Goal: Transaction & Acquisition: Obtain resource

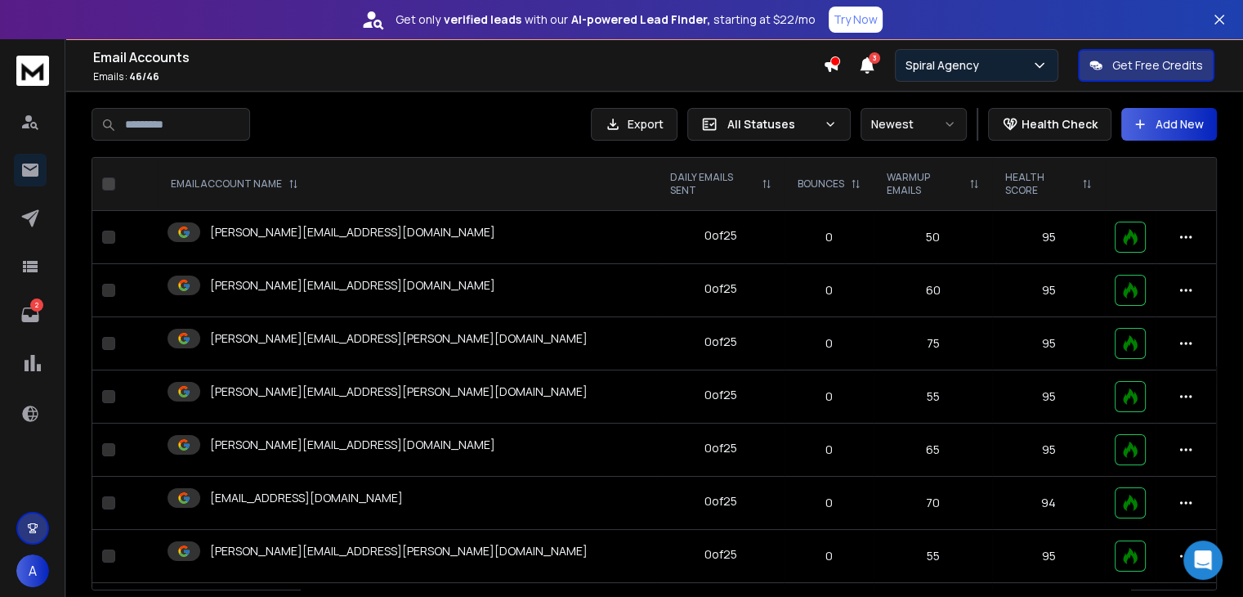
click at [976, 78] on button "Spiral Agency" at bounding box center [976, 65] width 163 height 33
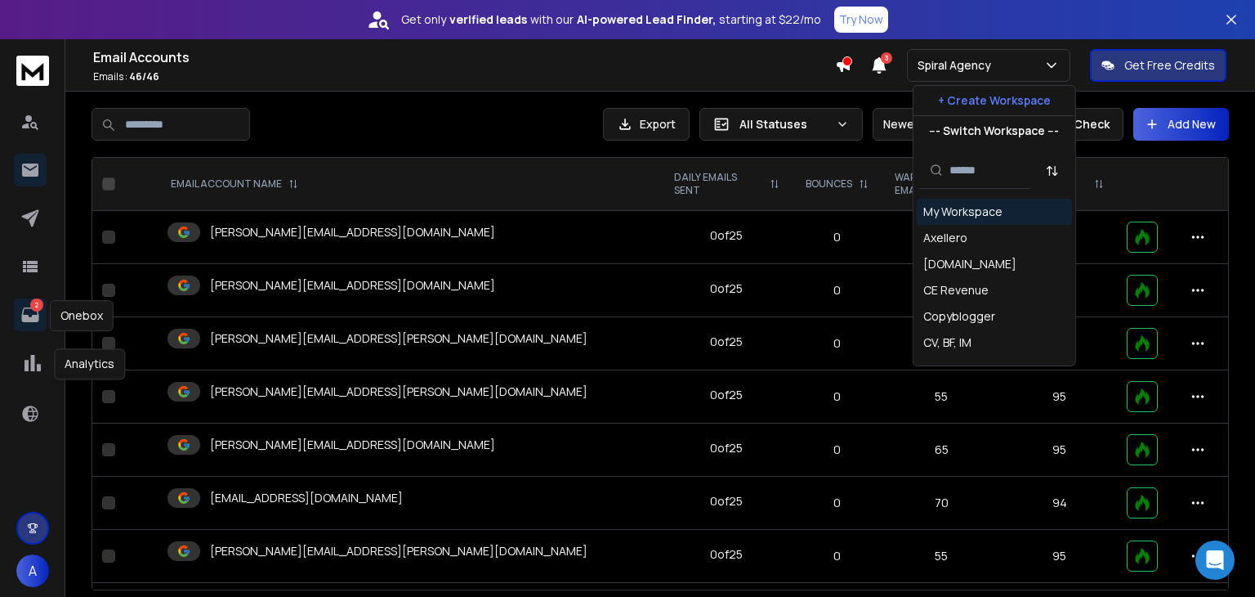
click at [43, 307] on link "2" at bounding box center [30, 314] width 33 height 33
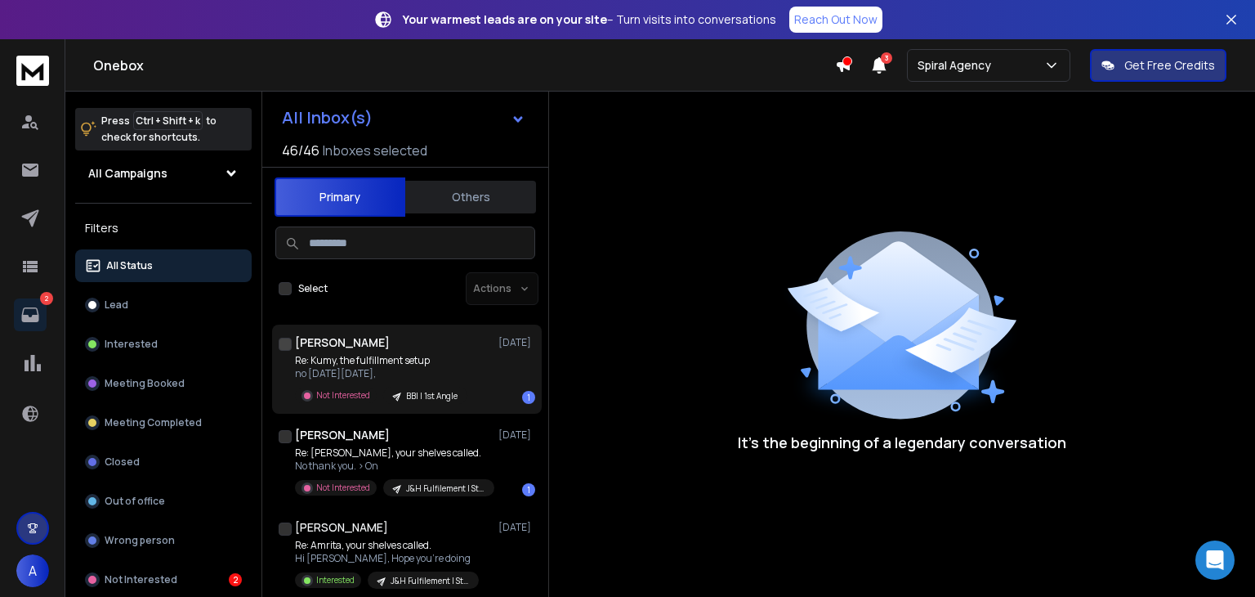
click at [412, 364] on p "Re: Kumy, the fulfillment setup" at bounding box center [381, 360] width 172 height 13
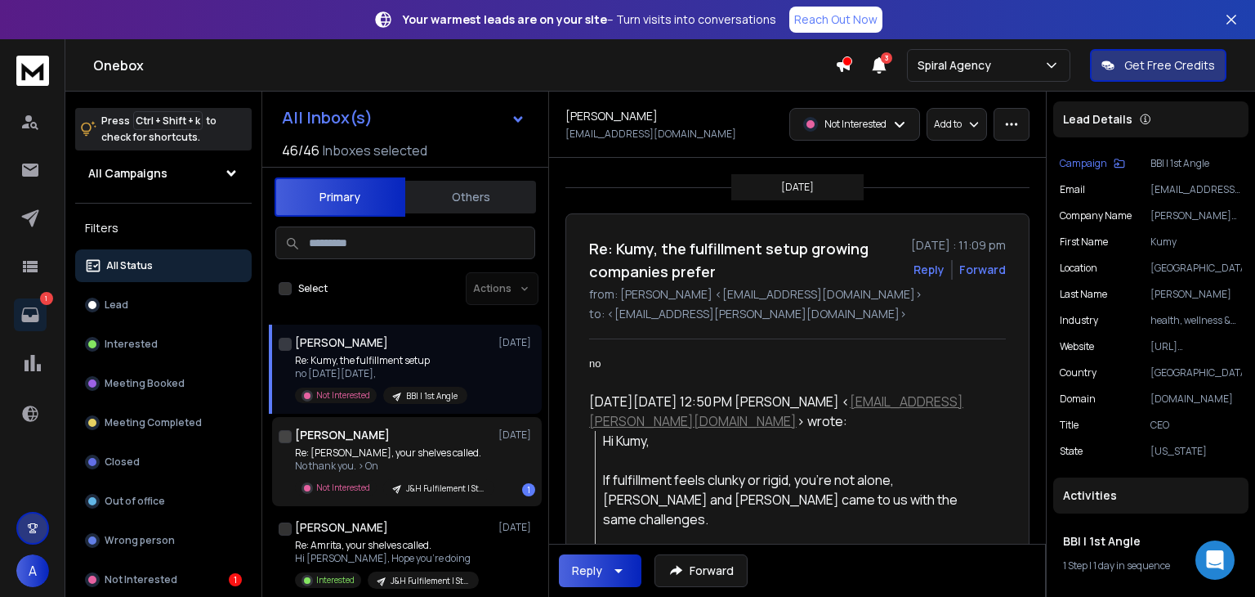
click at [445, 442] on div "[PERSON_NAME] [DATE]" at bounding box center [415, 435] width 240 height 16
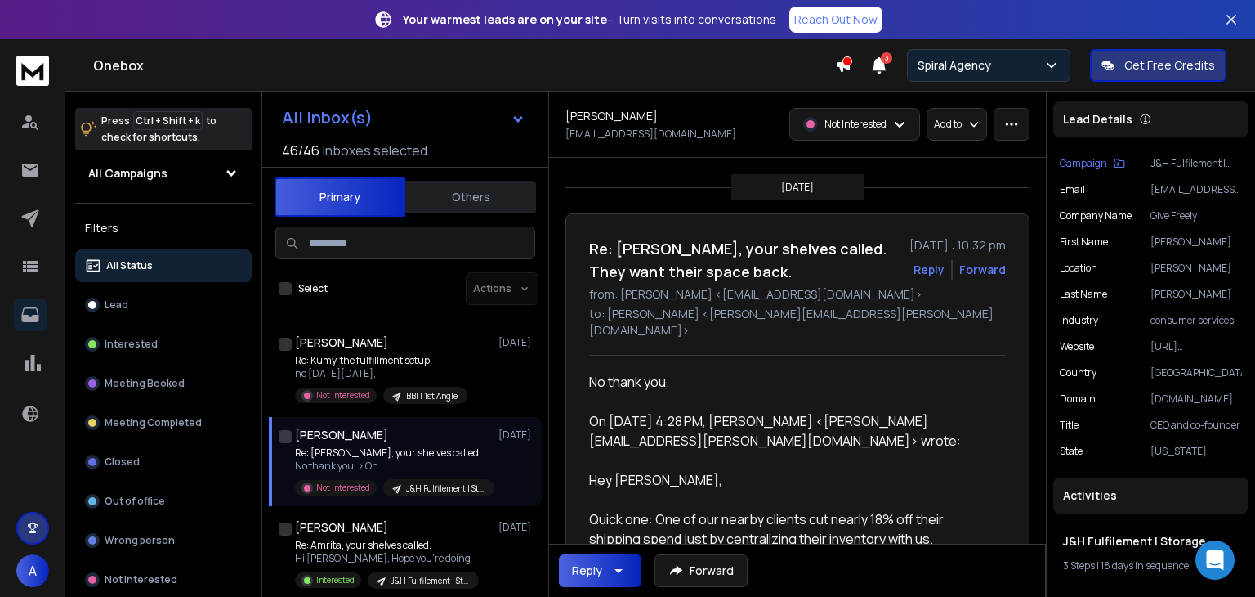
click at [961, 60] on p "Spiral Agency" at bounding box center [958, 65] width 80 height 16
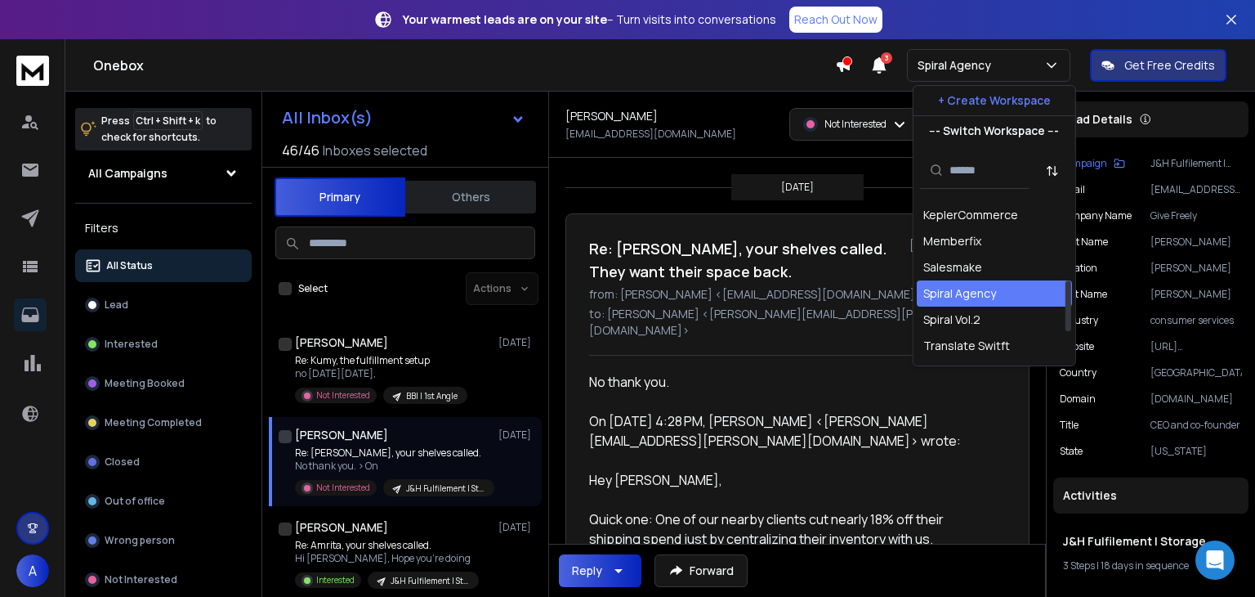
drag, startPoint x: 1067, startPoint y: 223, endPoint x: 1066, endPoint y: 312, distance: 89.1
click at [1066, 312] on div at bounding box center [1069, 305] width 6 height 51
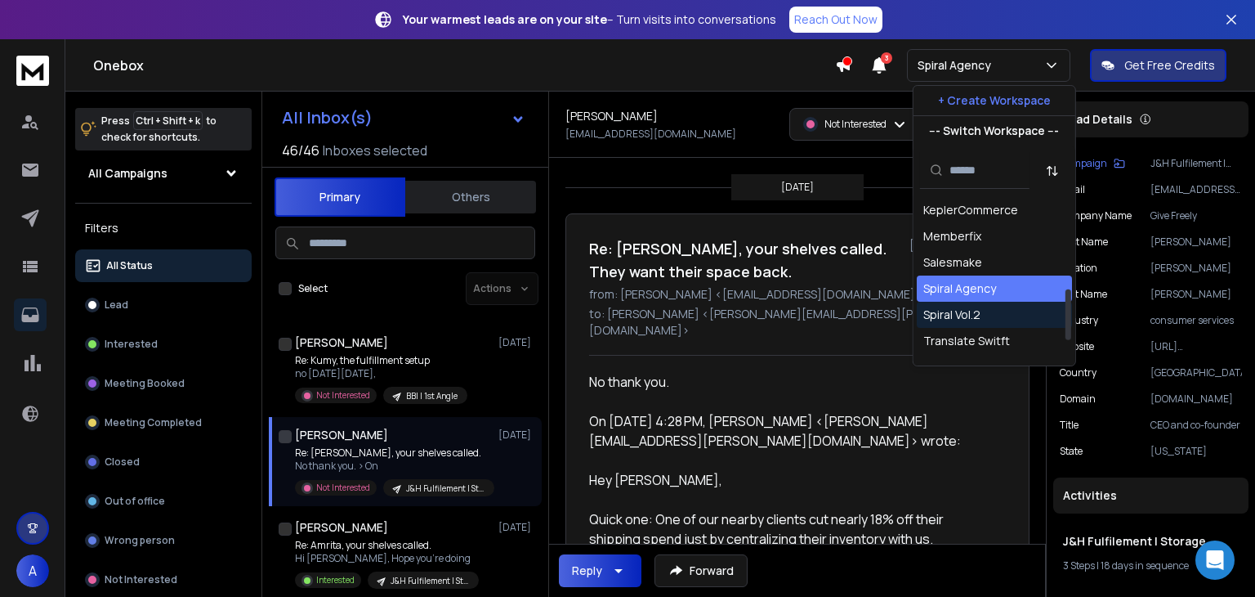
click at [981, 320] on div "Spiral Vol.2" at bounding box center [994, 315] width 155 height 26
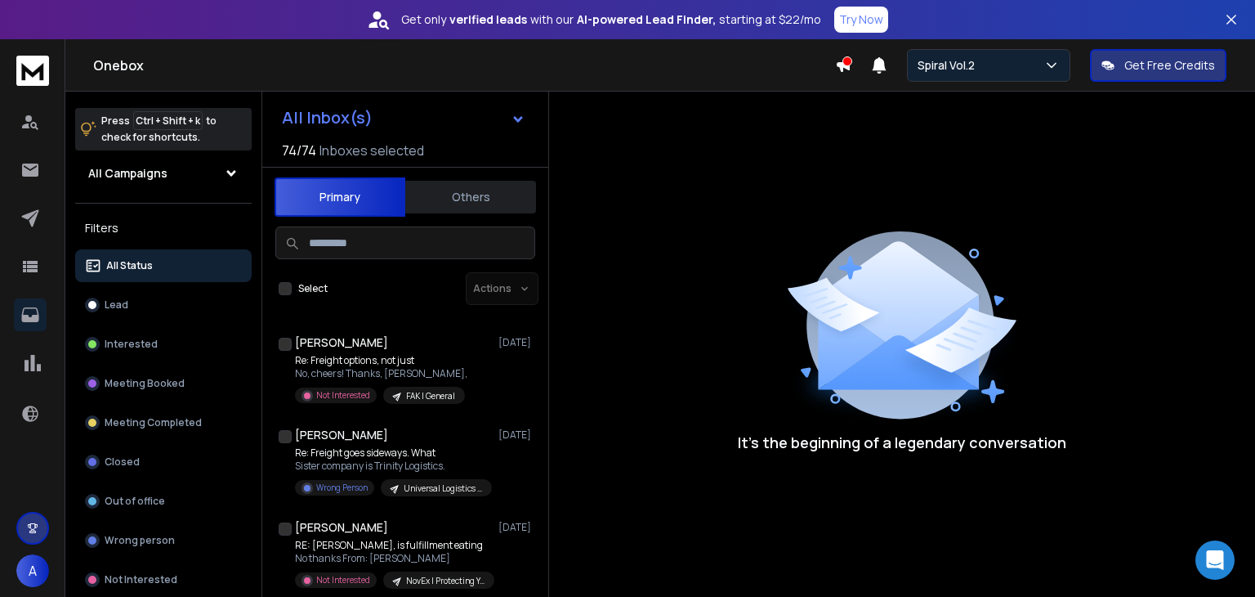
click at [981, 53] on button "Spiral Vol.2" at bounding box center [988, 65] width 163 height 33
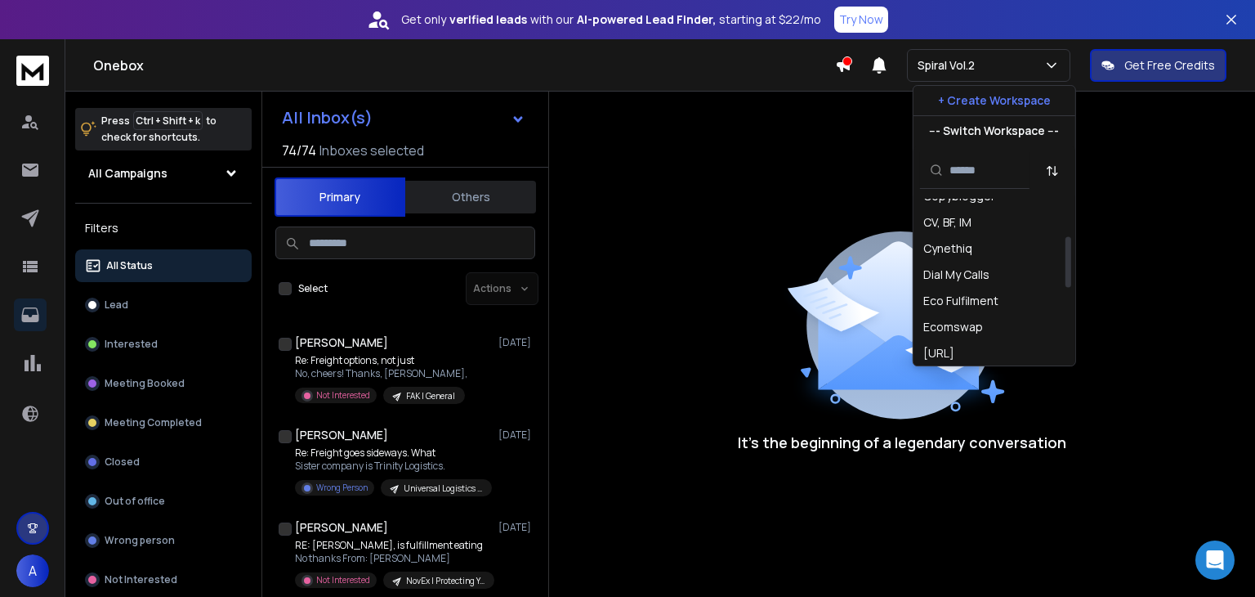
scroll to position [360, 0]
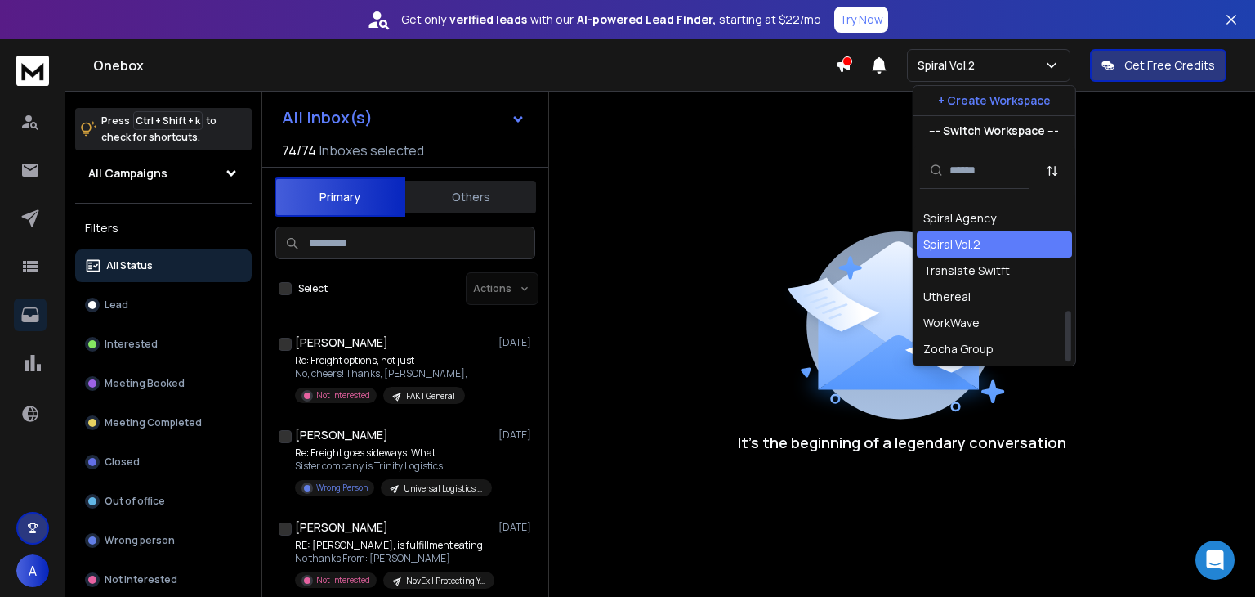
drag, startPoint x: 1065, startPoint y: 223, endPoint x: 987, endPoint y: 324, distance: 127.6
click at [1066, 361] on div at bounding box center [1069, 336] width 6 height 51
click at [981, 322] on div "WorkWave" at bounding box center [994, 323] width 155 height 26
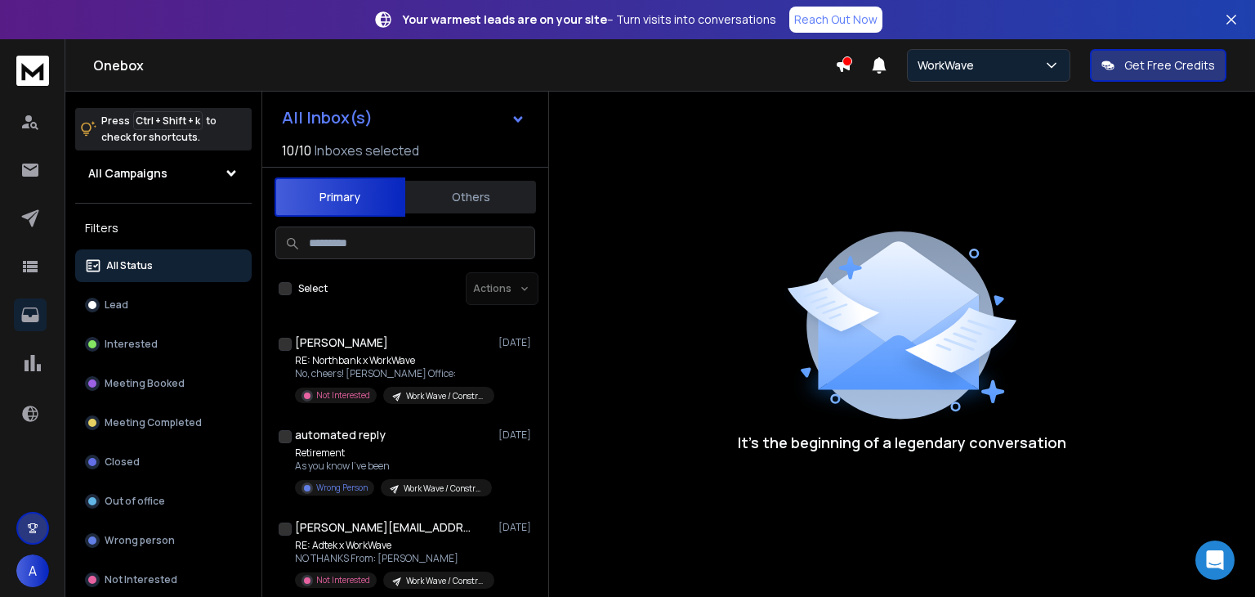
click at [973, 61] on p "WorkWave" at bounding box center [949, 65] width 63 height 16
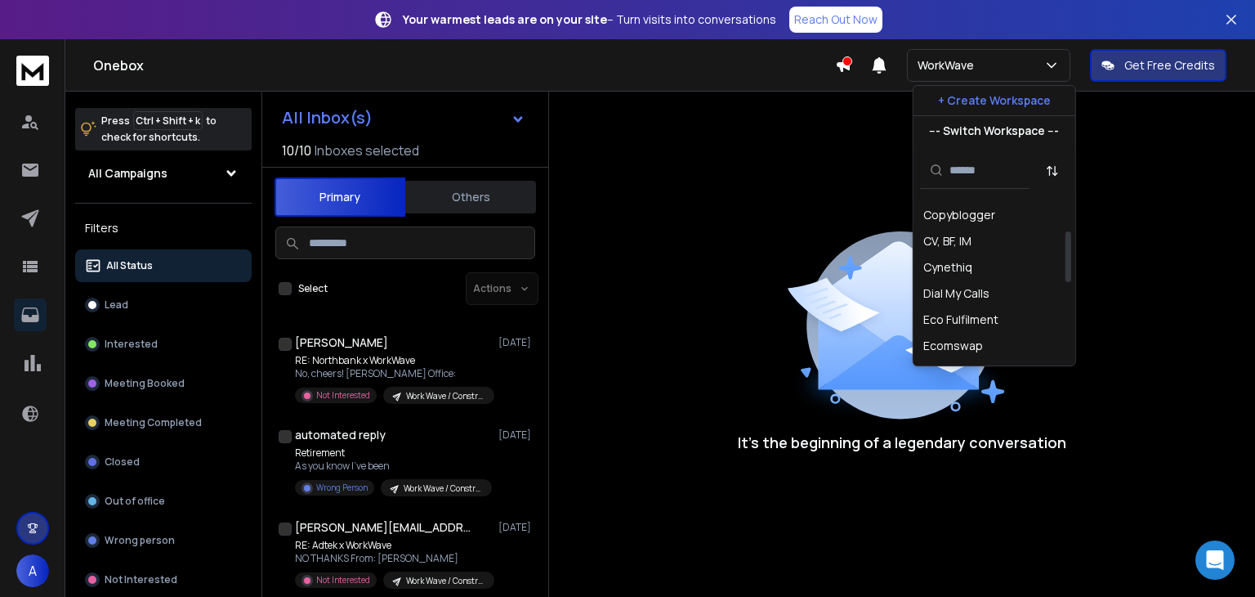
scroll to position [103, 0]
drag, startPoint x: 1069, startPoint y: 226, endPoint x: 1011, endPoint y: 273, distance: 74.4
click at [1066, 259] on div at bounding box center [1069, 256] width 6 height 51
click at [994, 270] on div "Cynethiq" at bounding box center [994, 265] width 155 height 26
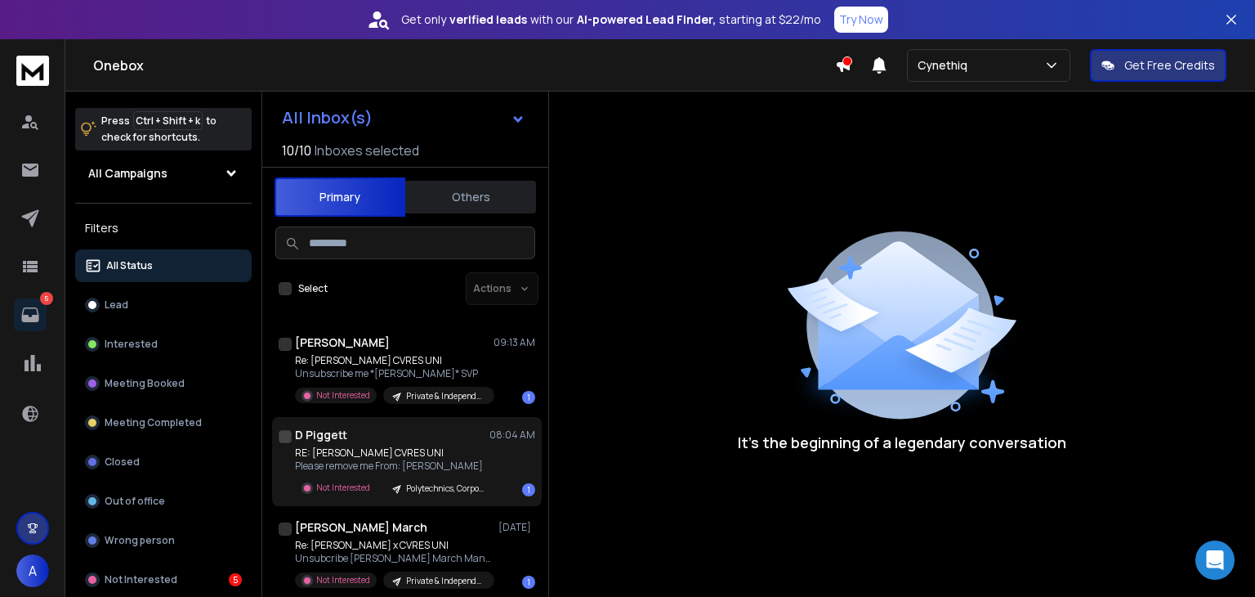
drag, startPoint x: 453, startPoint y: 355, endPoint x: 433, endPoint y: 426, distance: 73.0
click at [451, 355] on p "Re: Andy x CVRES UNI" at bounding box center [393, 360] width 196 height 13
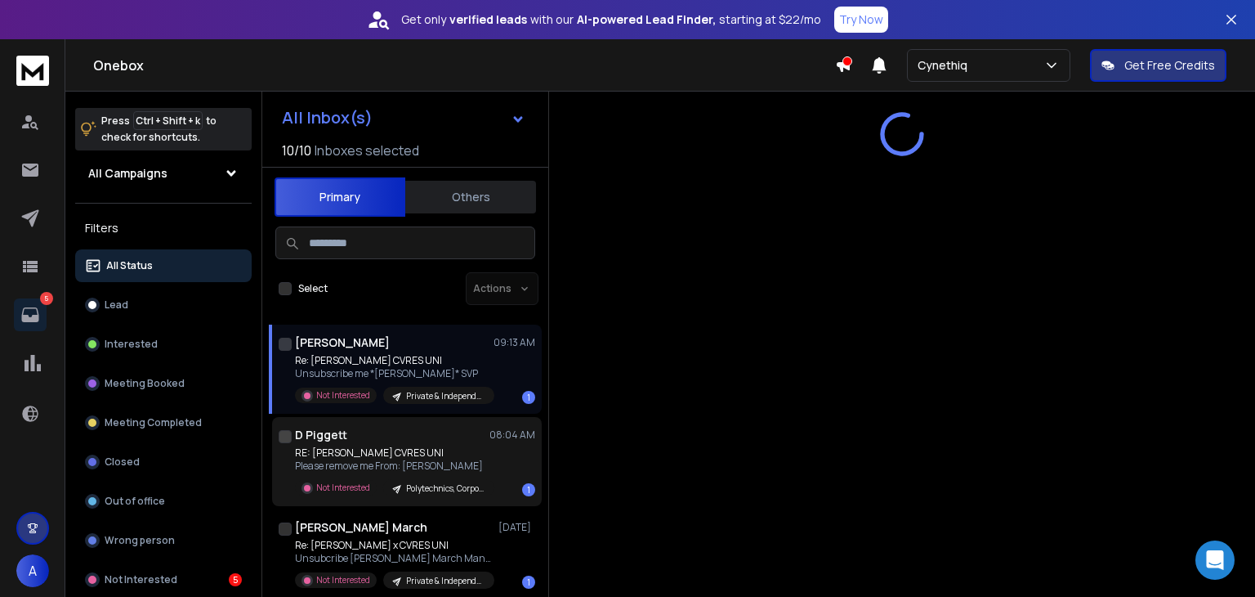
click at [418, 463] on p "Please remove me From: Abhiram" at bounding box center [393, 465] width 196 height 13
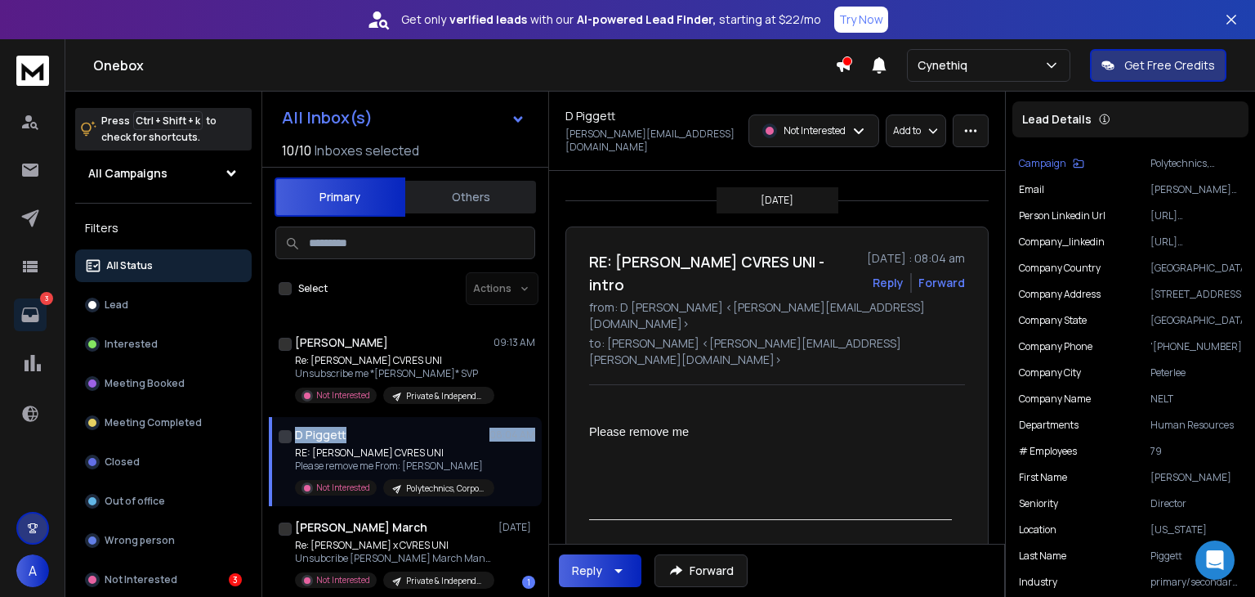
drag, startPoint x: 548, startPoint y: 382, endPoint x: 540, endPoint y: 422, distance: 41.7
click at [540, 422] on div "All Inbox(s) 10 / 10 Inboxes selected Primary Others Select Actions Andy Wooler…" at bounding box center [405, 390] width 288 height 597
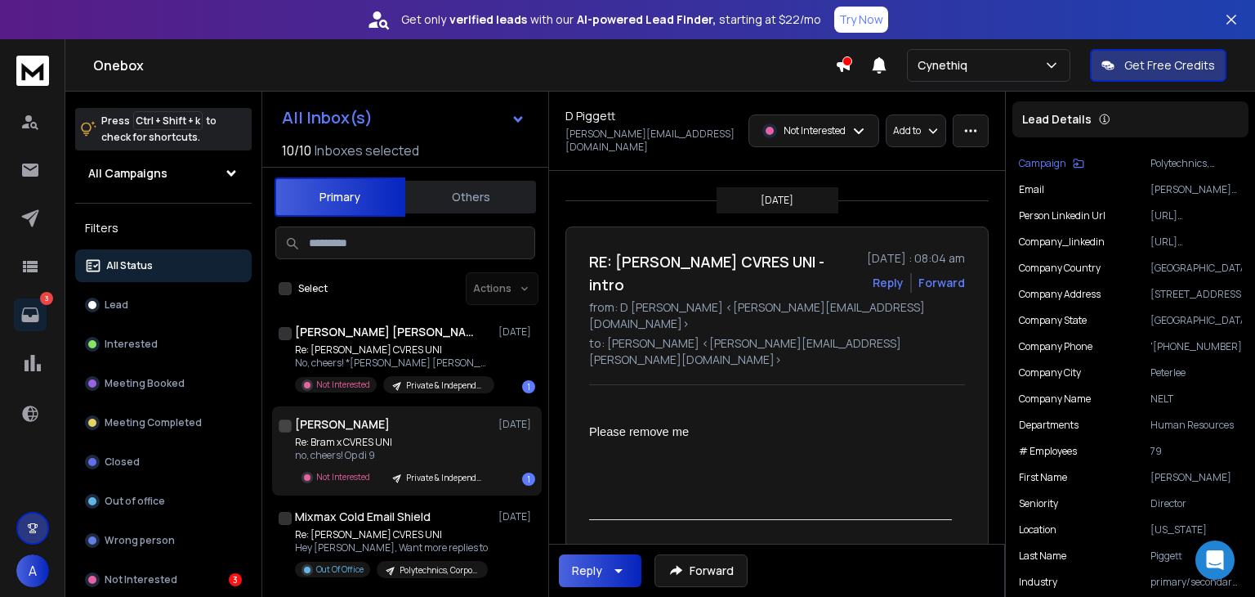
scroll to position [284, 0]
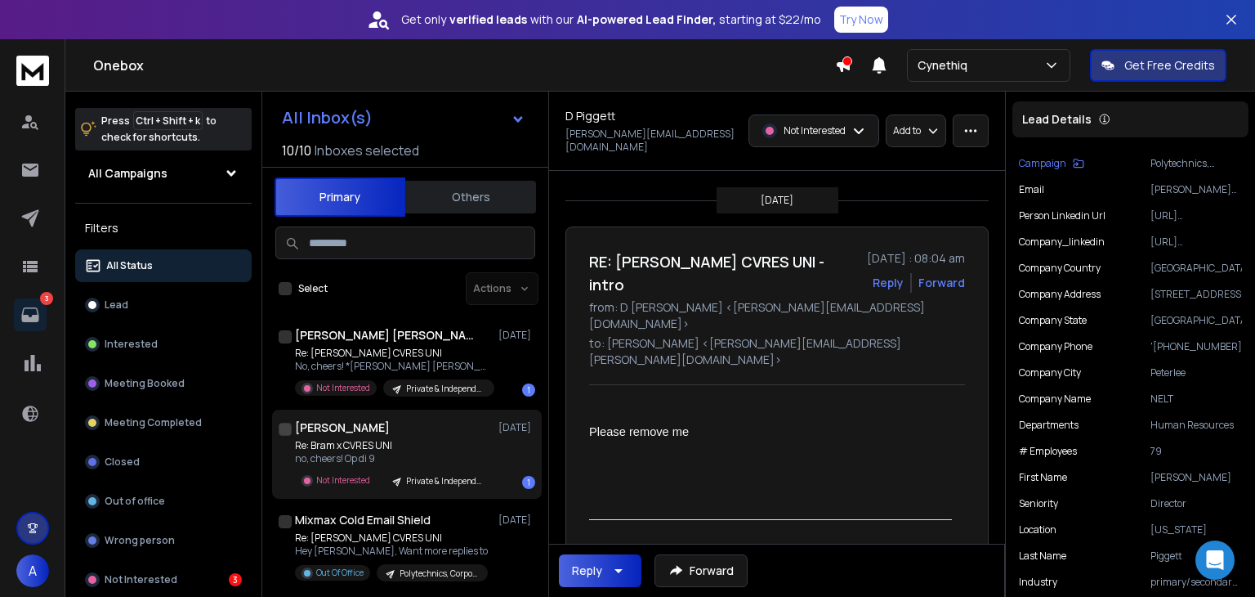
click at [478, 422] on div "Bram Dewit 09 Sep" at bounding box center [415, 427] width 240 height 16
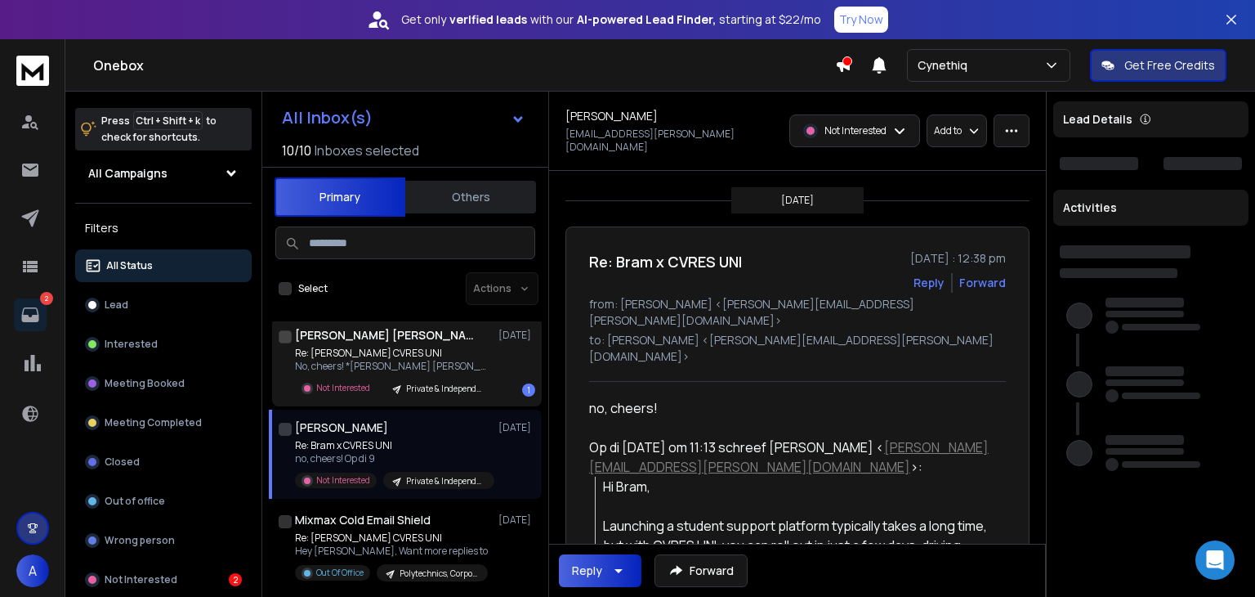
click at [441, 361] on p "No, cheers! *Jorge González Lozar*" at bounding box center [393, 366] width 196 height 13
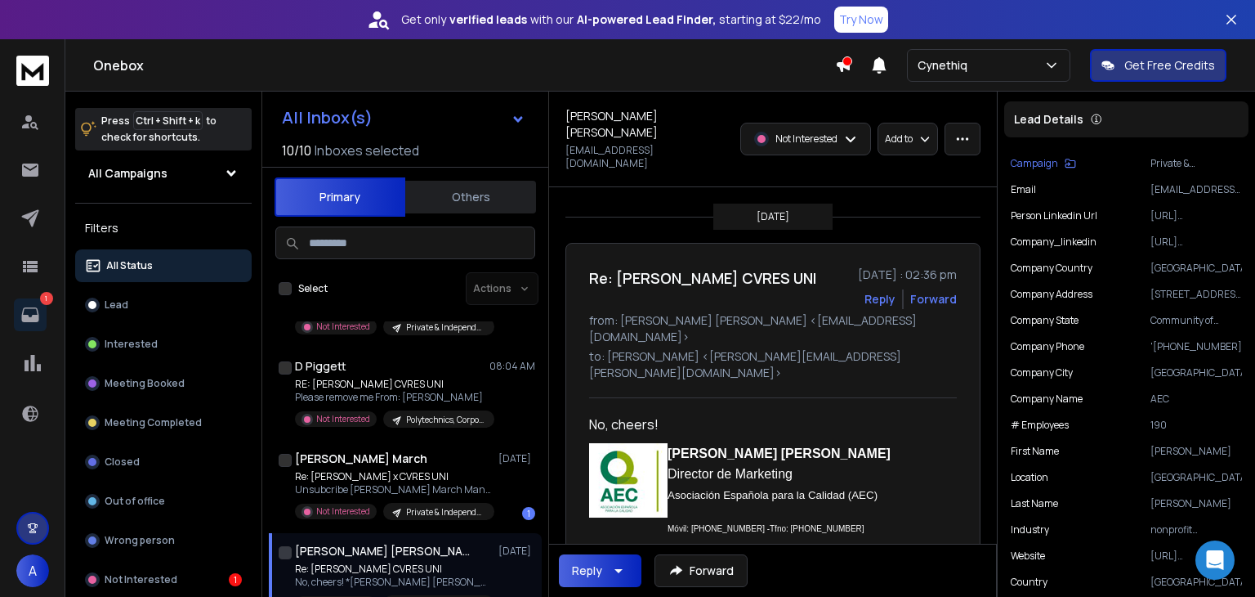
scroll to position [65, 0]
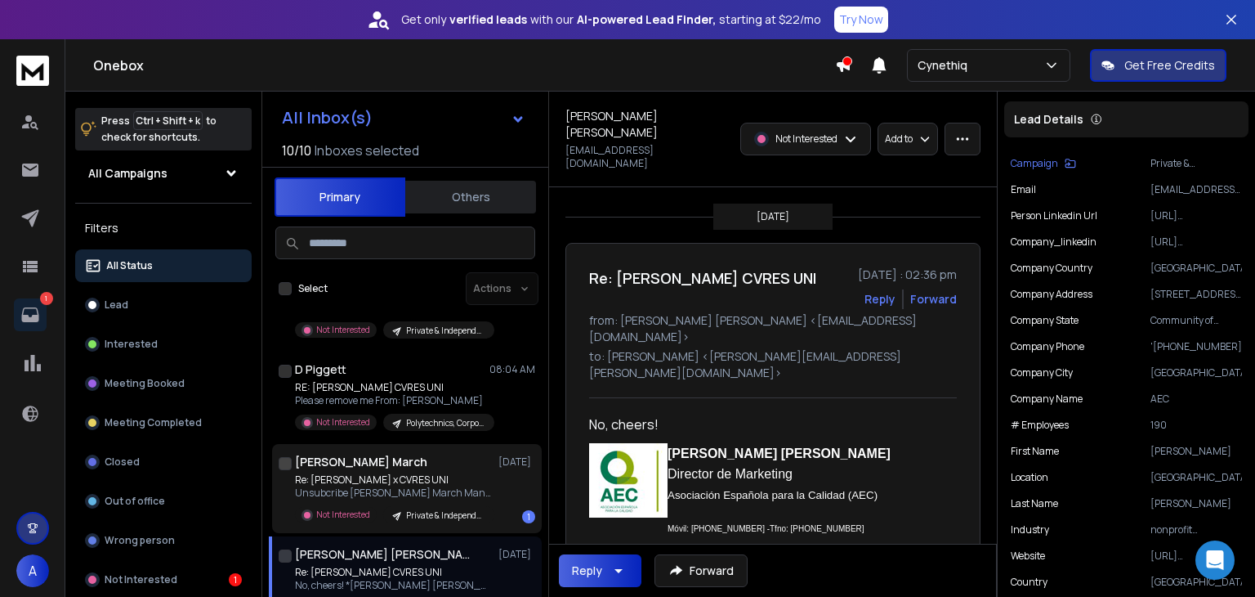
click at [433, 453] on div "Lisa March 09 Sep Re: Lisa x CVRES UNI Unsubcribe Lisa March Managing Partner, …" at bounding box center [407, 488] width 270 height 89
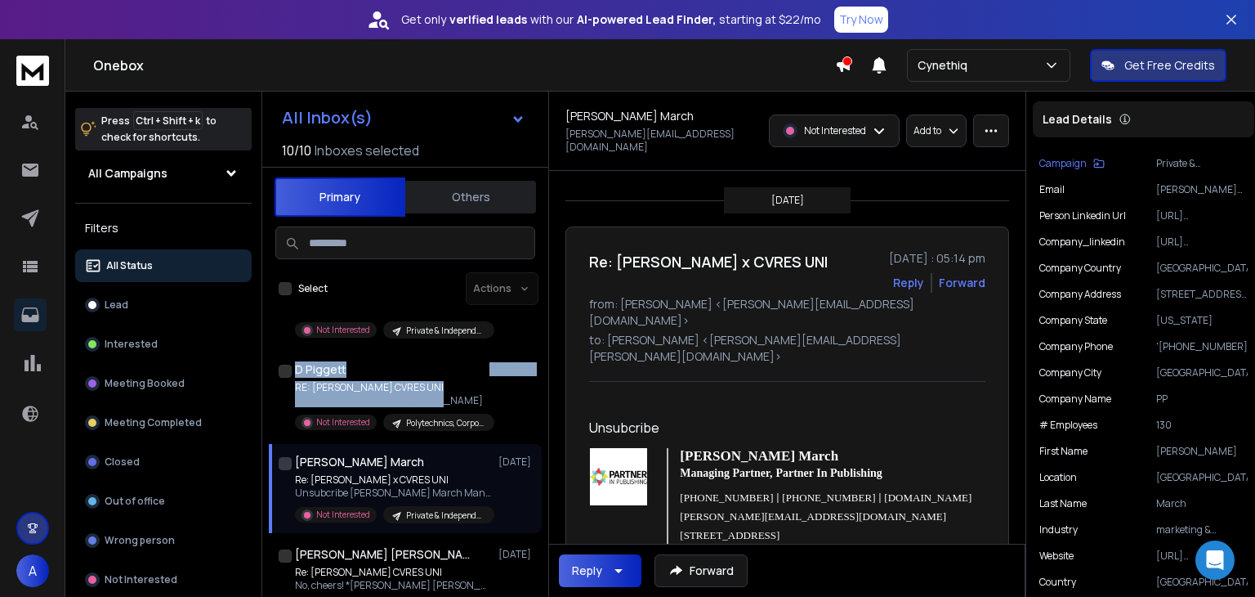
scroll to position [10, 0]
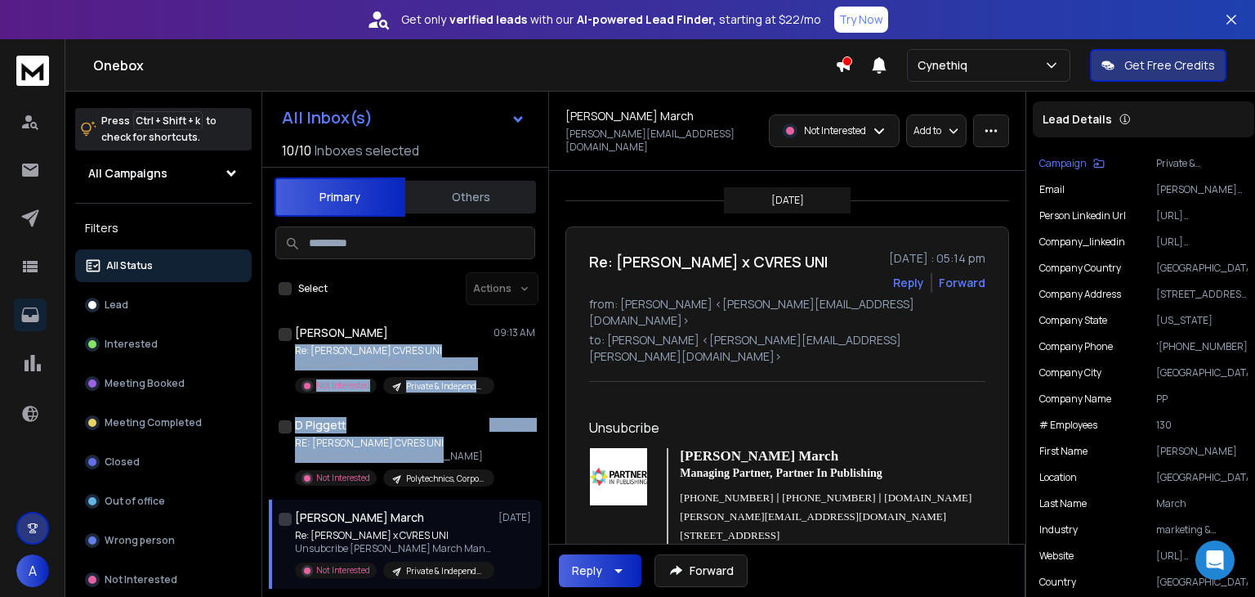
drag, startPoint x: 540, startPoint y: 406, endPoint x: 546, endPoint y: 324, distance: 81.9
click at [546, 324] on div "Andy Wooler 09:13 AM Re: Andy x CVRES UNI Unsubscribe me *Andy Wooler* SVP Not …" at bounding box center [405, 541] width 286 height 441
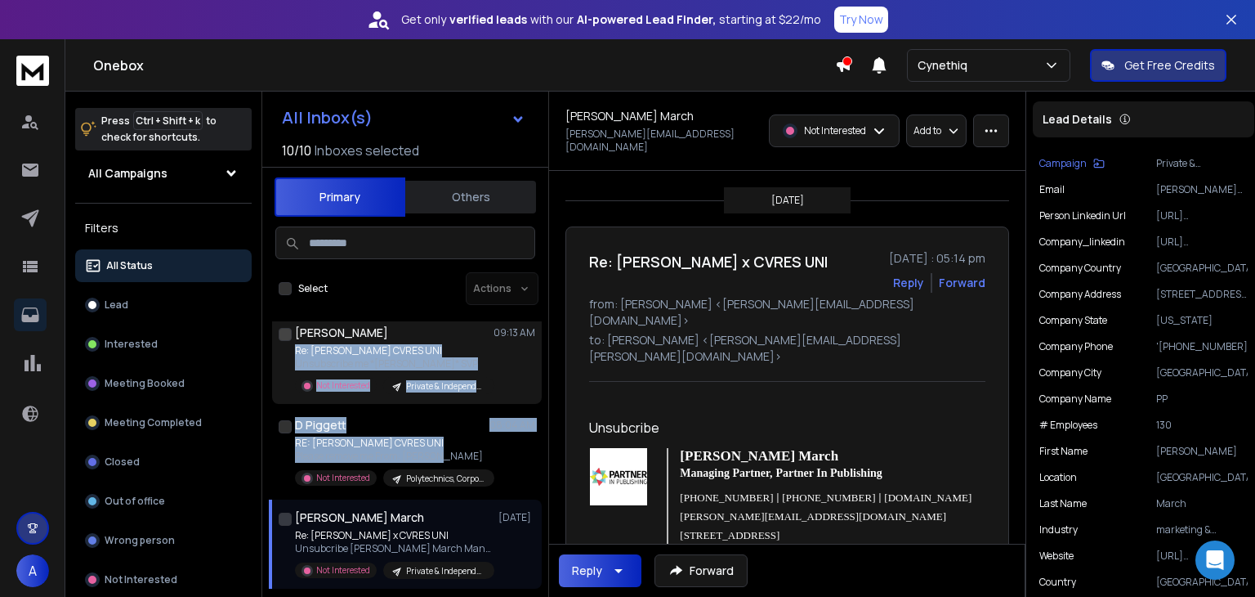
scroll to position [0, 0]
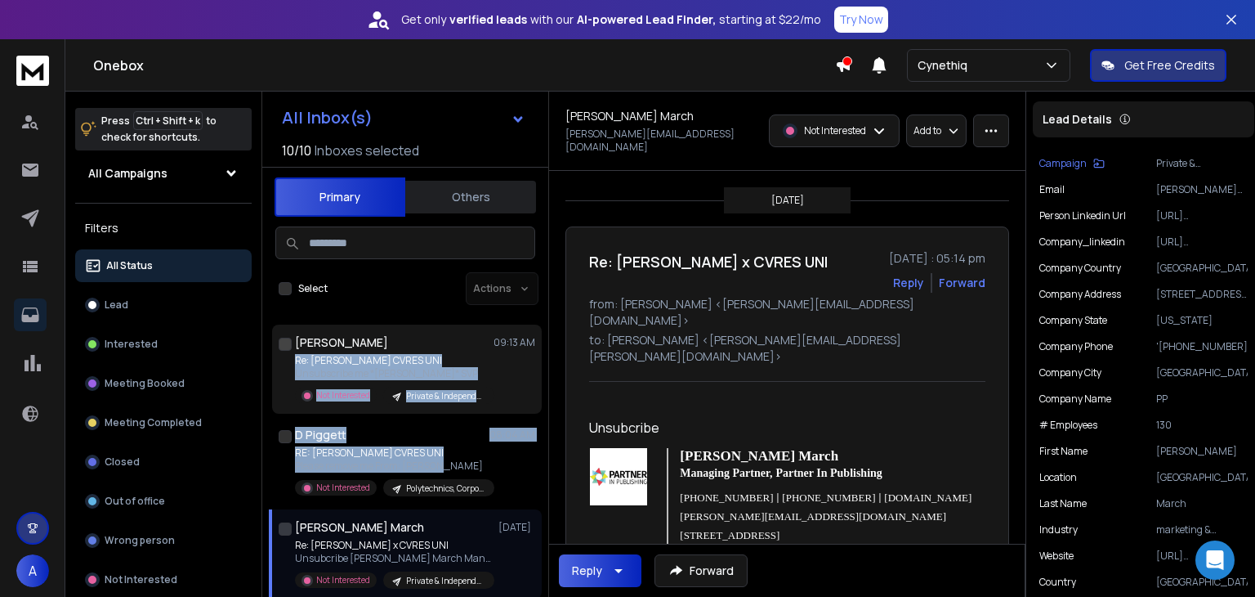
click at [449, 360] on p "Re: Andy x CVRES UNI" at bounding box center [393, 360] width 196 height 13
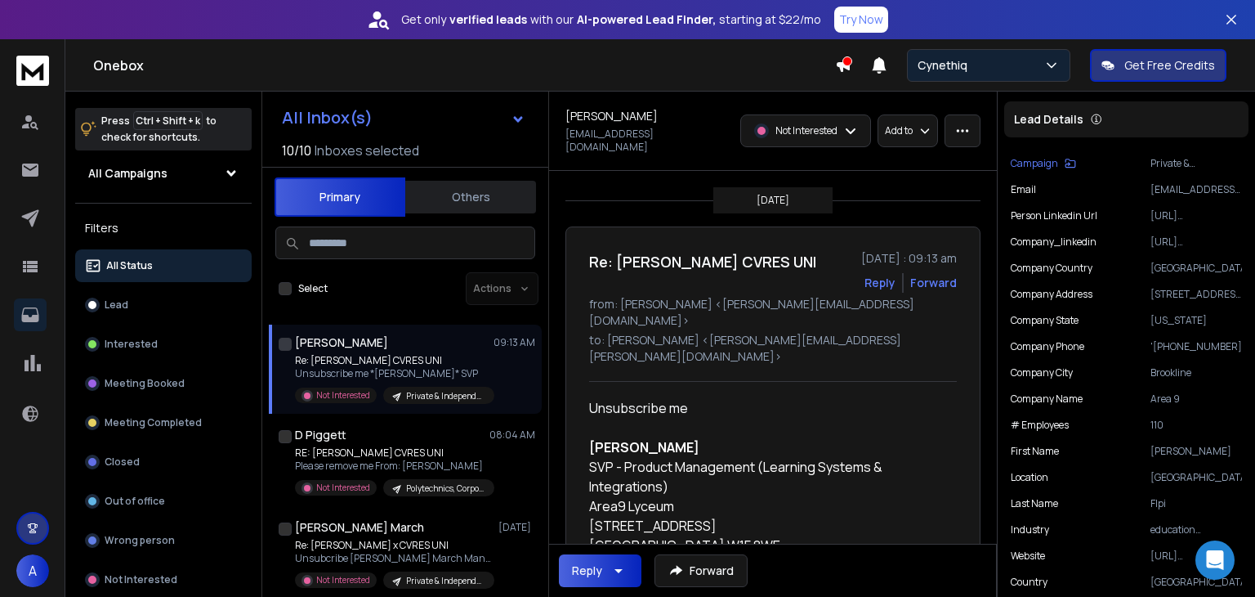
click at [960, 66] on p "Cynethiq" at bounding box center [946, 65] width 56 height 16
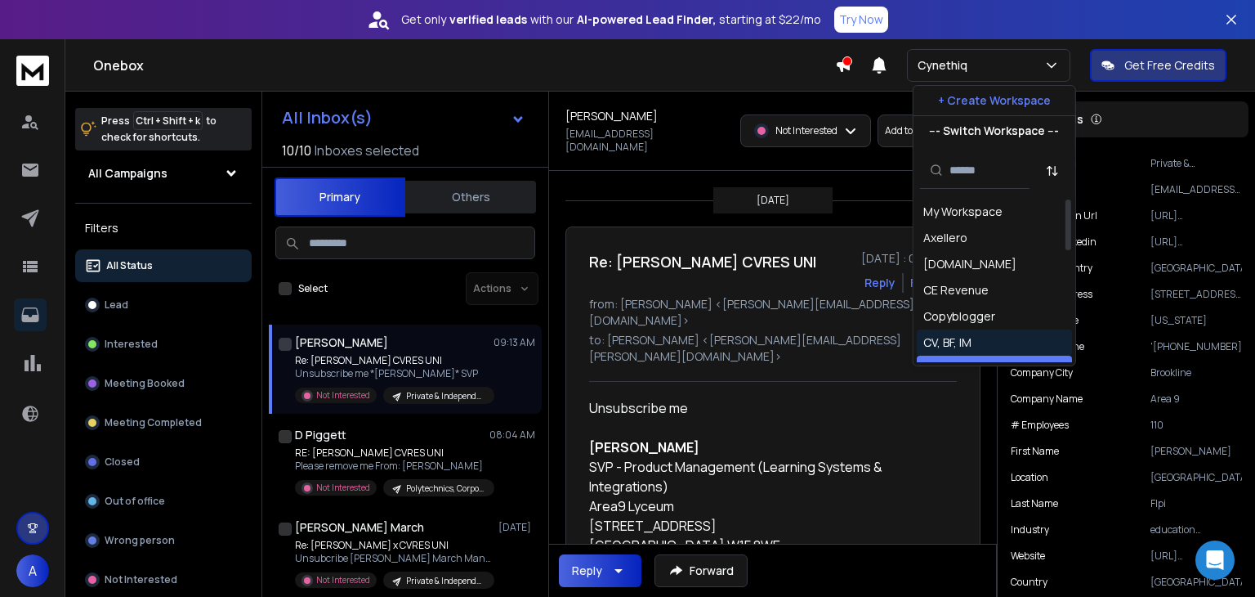
click at [994, 347] on div "CV, BF, IM" at bounding box center [994, 342] width 155 height 26
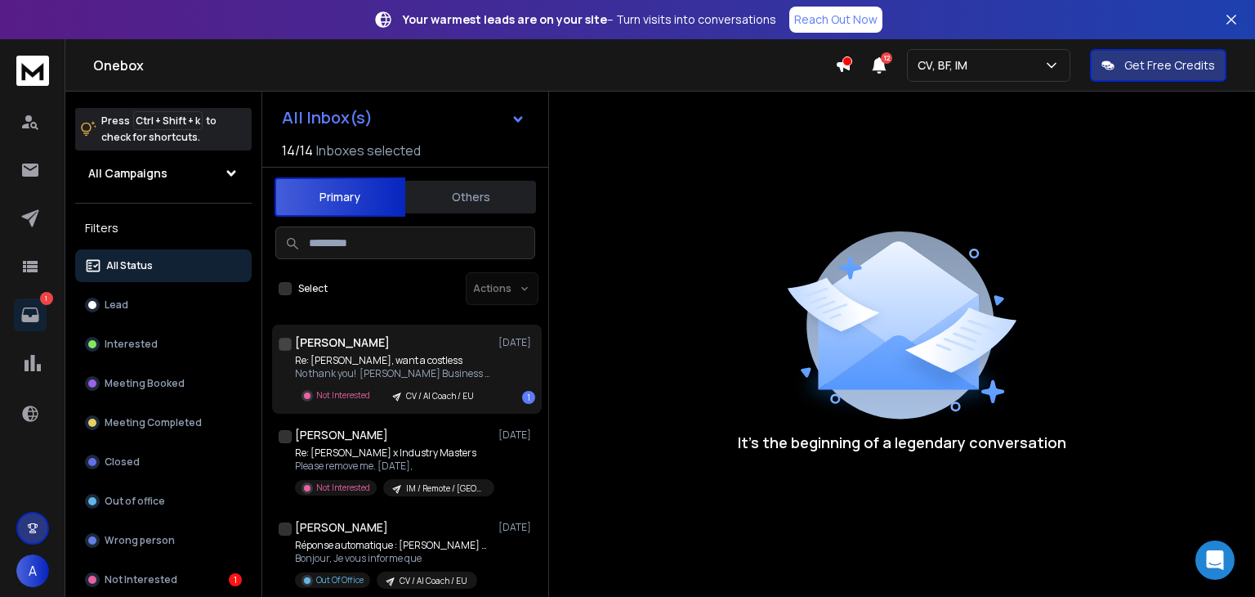
click at [425, 355] on p "Re: Cathy, want a costless" at bounding box center [393, 360] width 196 height 13
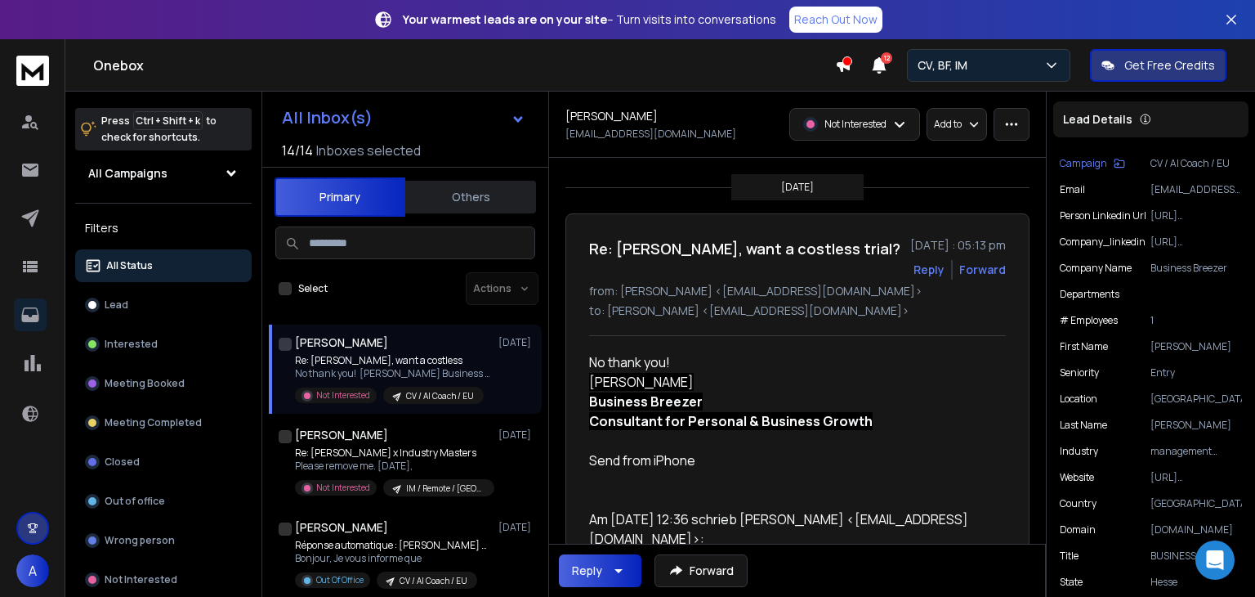
click at [970, 73] on button "CV, BF, IM" at bounding box center [988, 65] width 163 height 33
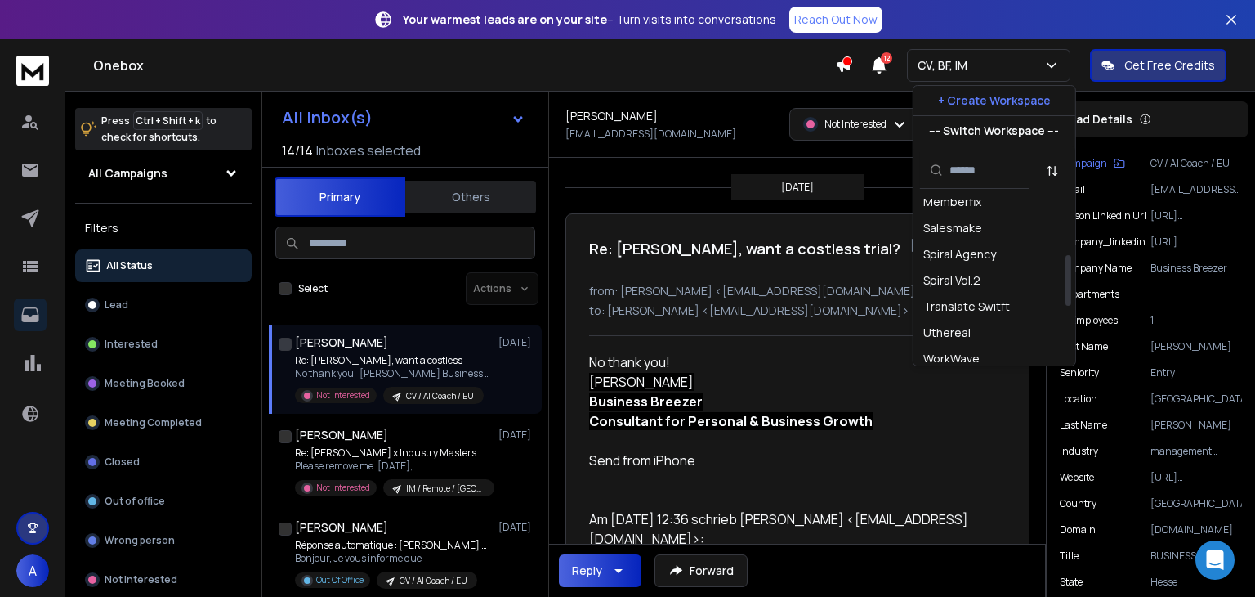
scroll to position [360, 0]
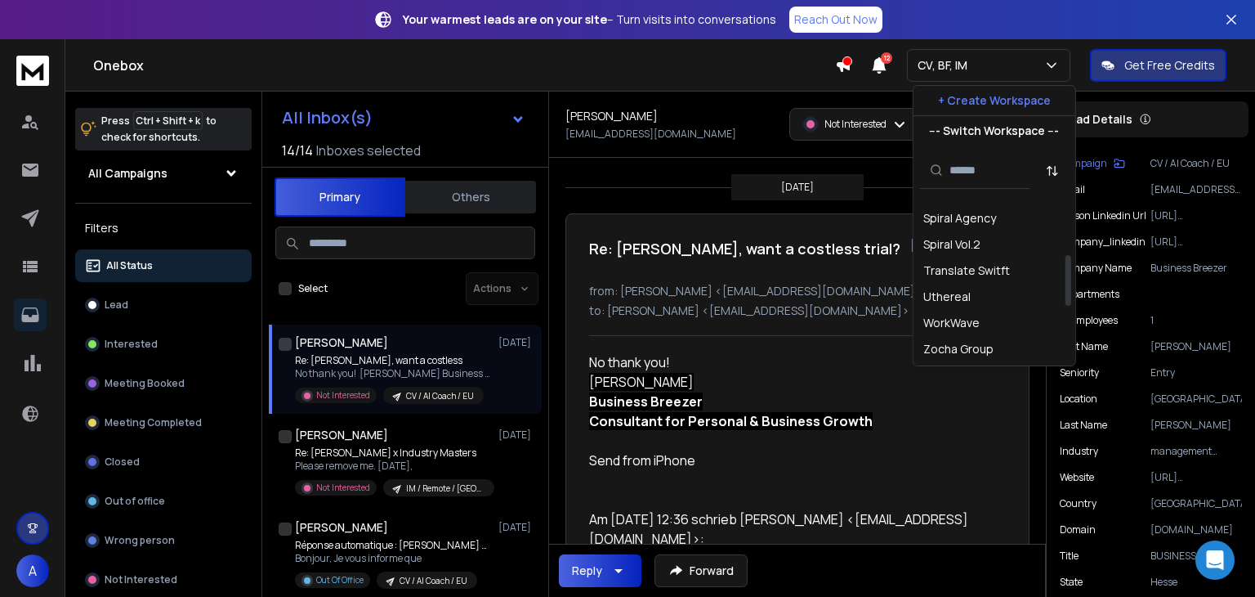
drag, startPoint x: 1067, startPoint y: 233, endPoint x: 1078, endPoint y: 345, distance: 112.5
click at [1071, 306] on div at bounding box center [1069, 280] width 6 height 51
click at [995, 311] on div "WorkWave" at bounding box center [994, 323] width 155 height 26
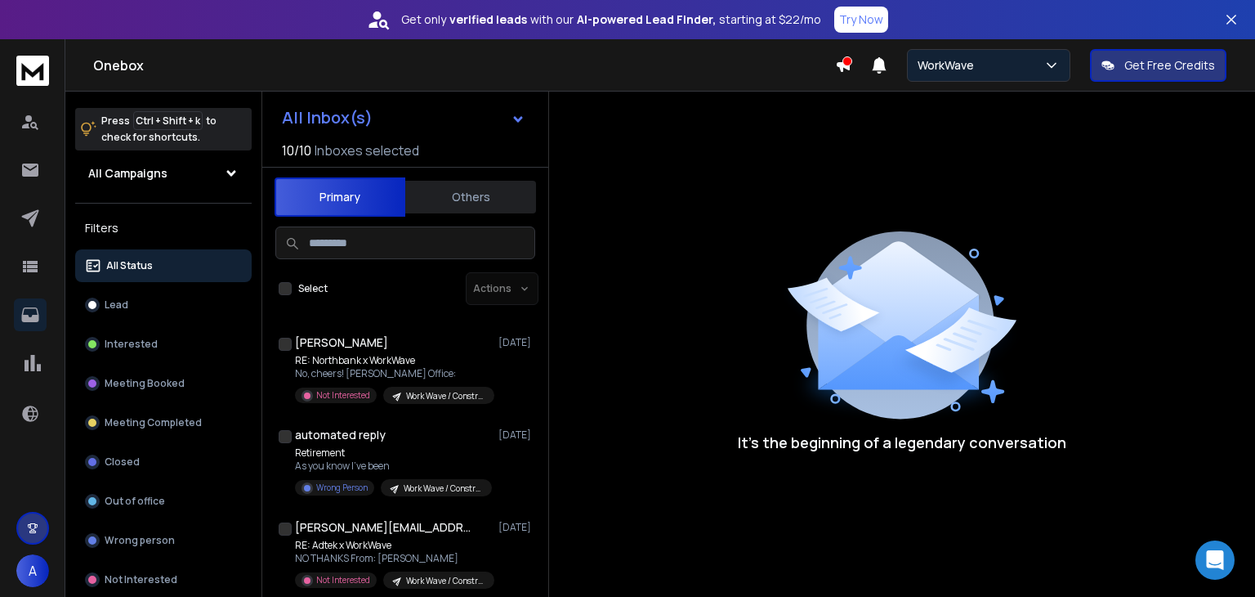
click at [959, 66] on p "WorkWave" at bounding box center [949, 65] width 63 height 16
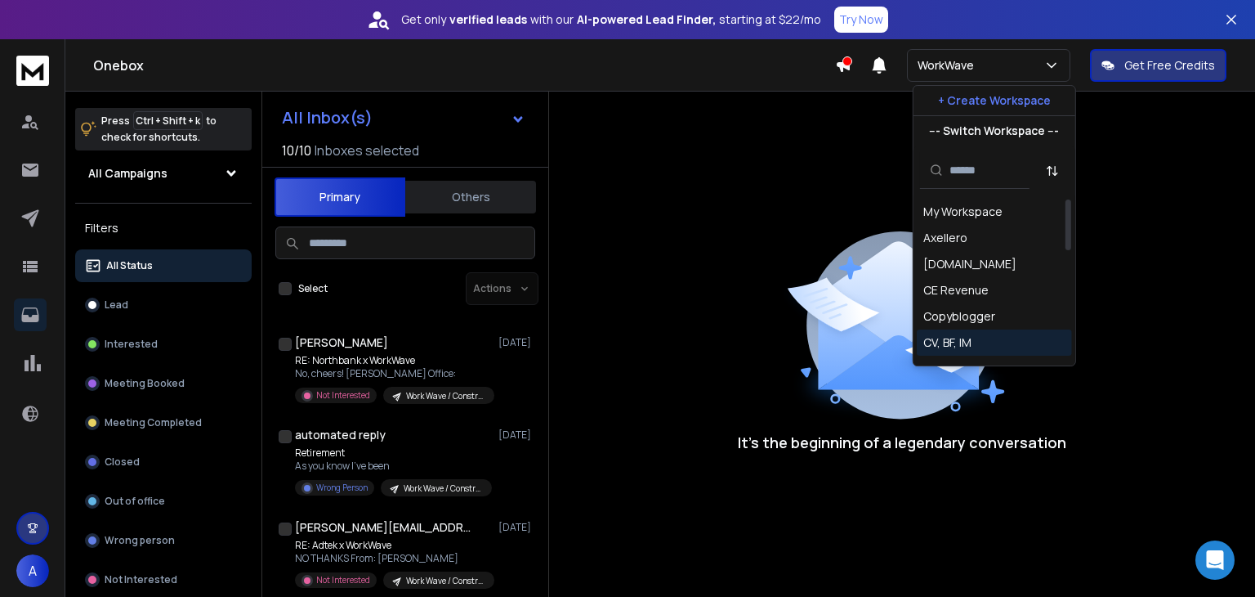
click at [989, 338] on div "CV, BF, IM" at bounding box center [994, 342] width 155 height 26
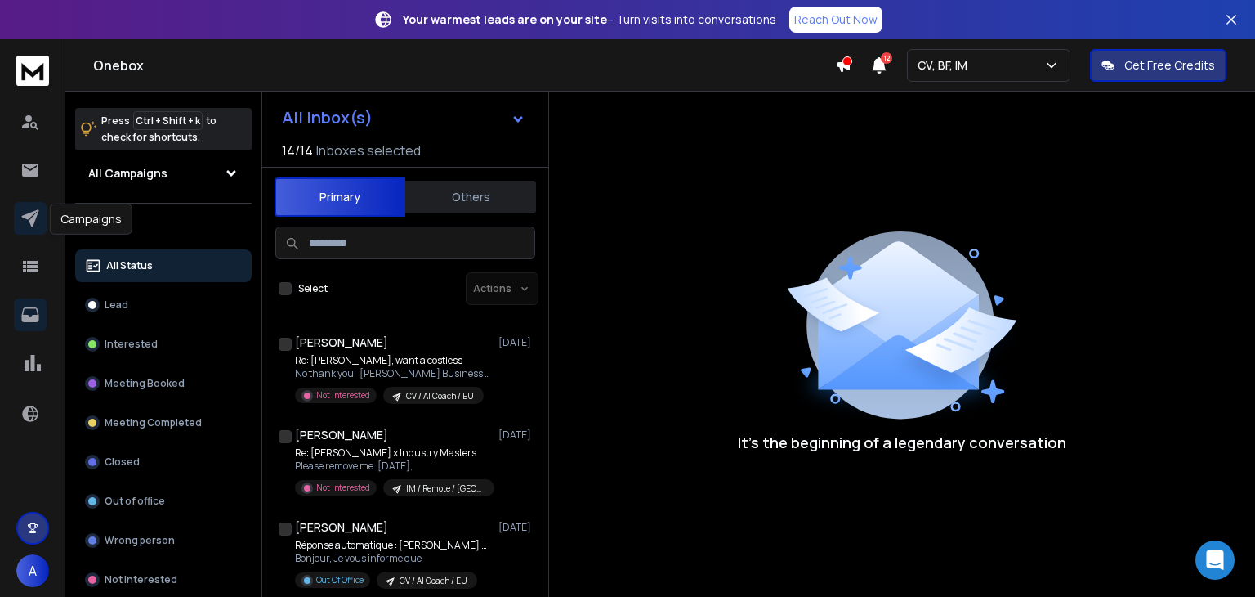
click at [28, 215] on icon at bounding box center [29, 217] width 17 height 17
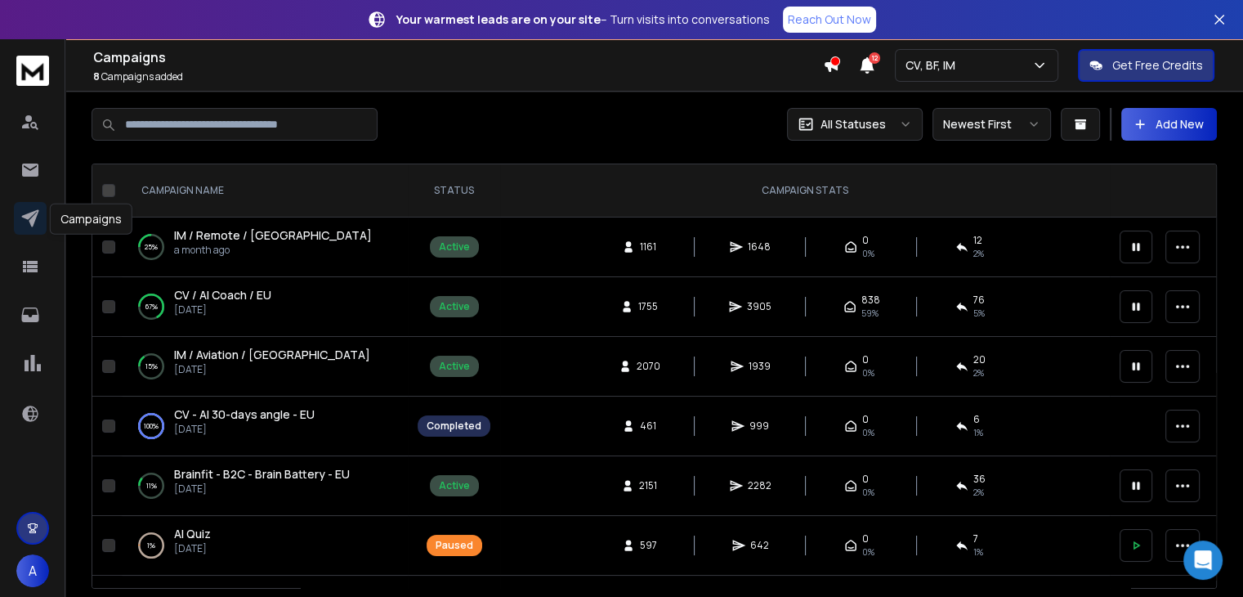
click at [36, 203] on link at bounding box center [30, 218] width 33 height 33
click at [33, 259] on icon at bounding box center [30, 267] width 20 height 20
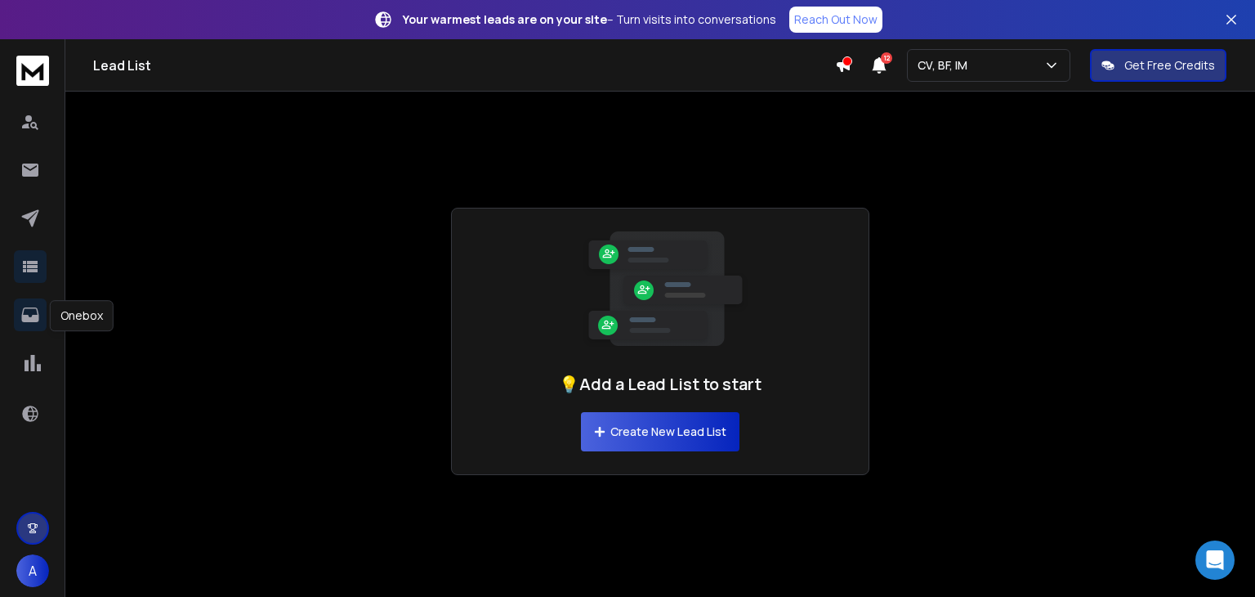
click at [35, 315] on icon at bounding box center [29, 314] width 17 height 15
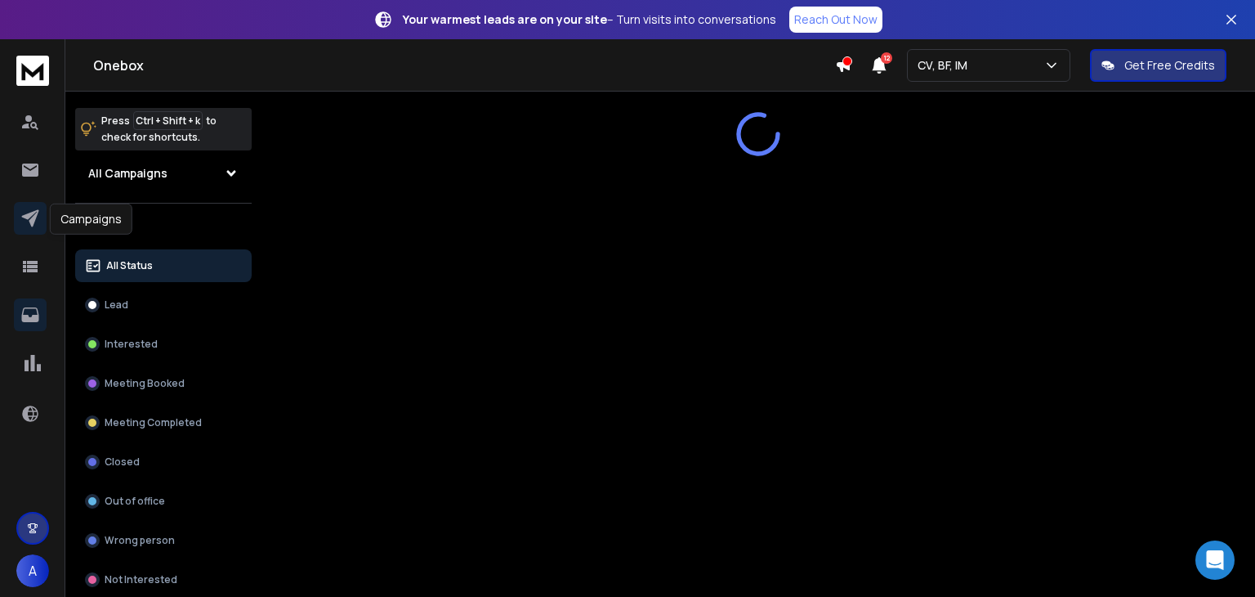
click at [34, 221] on icon at bounding box center [30, 218] width 20 height 20
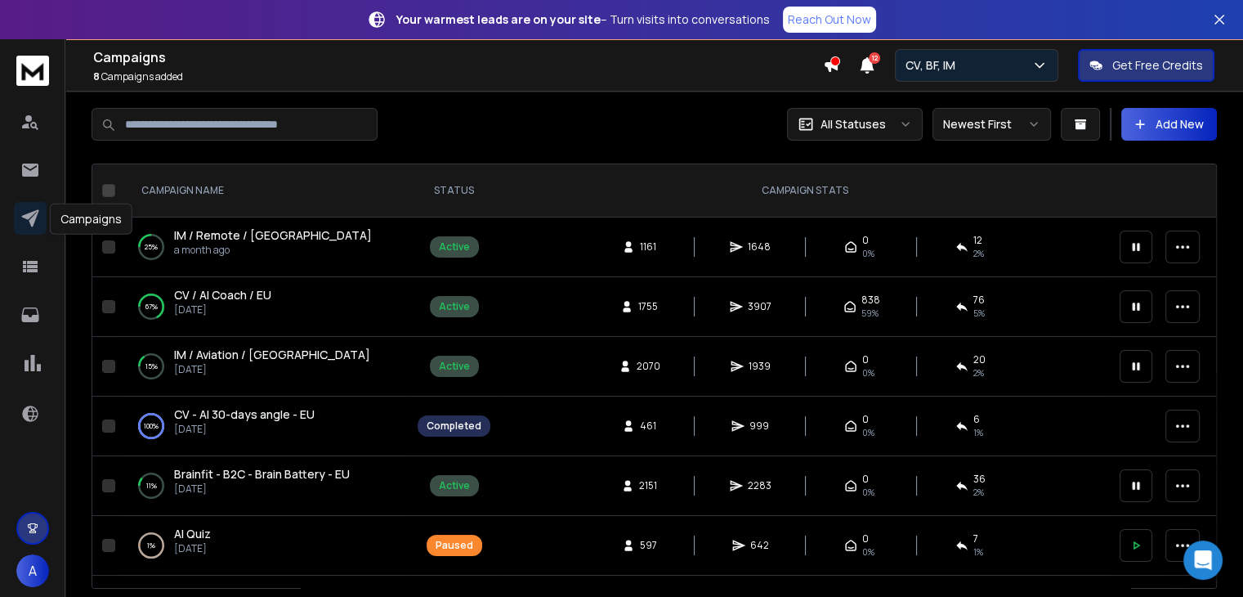
drag, startPoint x: 997, startPoint y: 90, endPoint x: 983, endPoint y: 74, distance: 20.8
click at [997, 89] on div "Campaigns 8 Campaigns added 12 CV, BF, IM Get Free Credits" at bounding box center [621, 65] width 1243 height 52
click at [976, 63] on div "CV, BF, IM" at bounding box center [976, 65] width 142 height 16
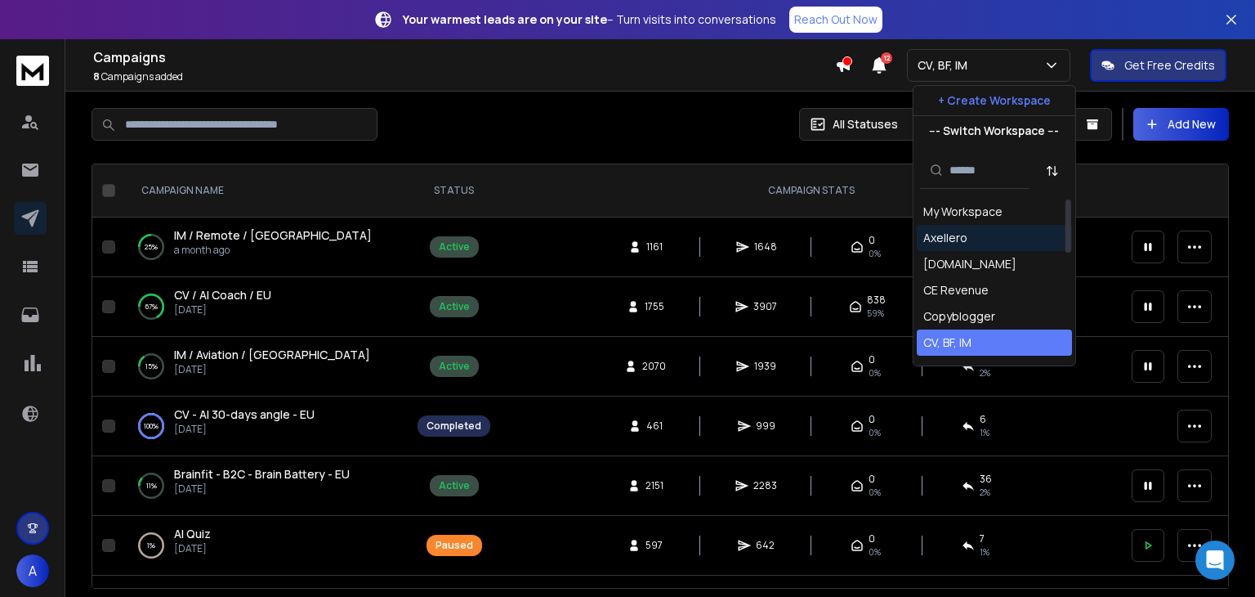
drag, startPoint x: 1072, startPoint y: 235, endPoint x: 1070, endPoint y: 280, distance: 45.0
click at [1069, 286] on div "My Workspace Axellero Brons.io CE Revenue Copyblogger CV, BF, IM Cynethiq Dial …" at bounding box center [995, 280] width 162 height 170
drag, startPoint x: 1072, startPoint y: 230, endPoint x: 1069, endPoint y: 252, distance: 23.1
click at [1069, 252] on div "My Workspace Axellero Brons.io CE Revenue Copyblogger CV, BF, IM Cynethiq Dial …" at bounding box center [995, 280] width 162 height 170
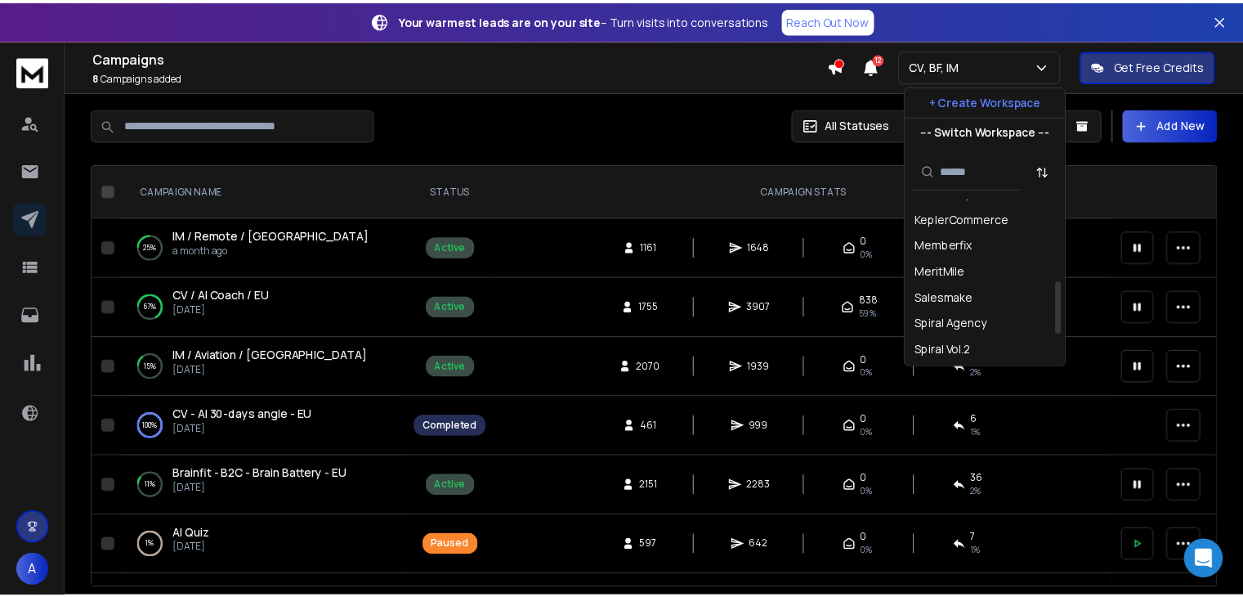
scroll to position [248, 0]
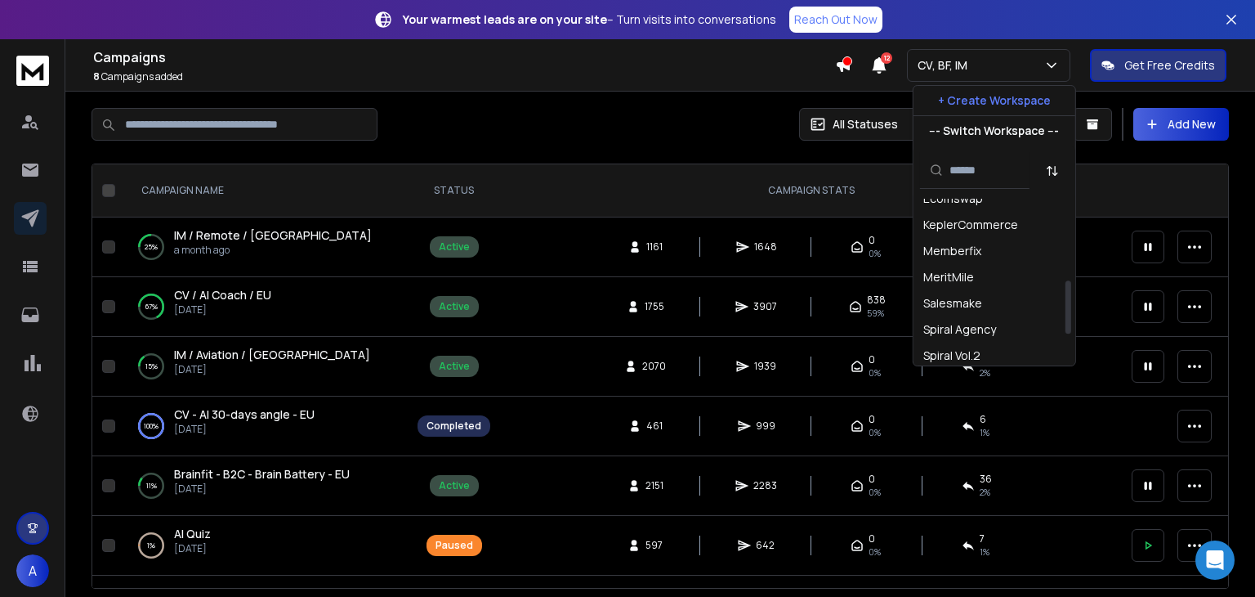
drag, startPoint x: 1066, startPoint y: 233, endPoint x: 1049, endPoint y: 311, distance: 80.1
click at [1066, 311] on div at bounding box center [1069, 306] width 6 height 53
click at [997, 329] on div "Spiral Agency" at bounding box center [994, 329] width 155 height 26
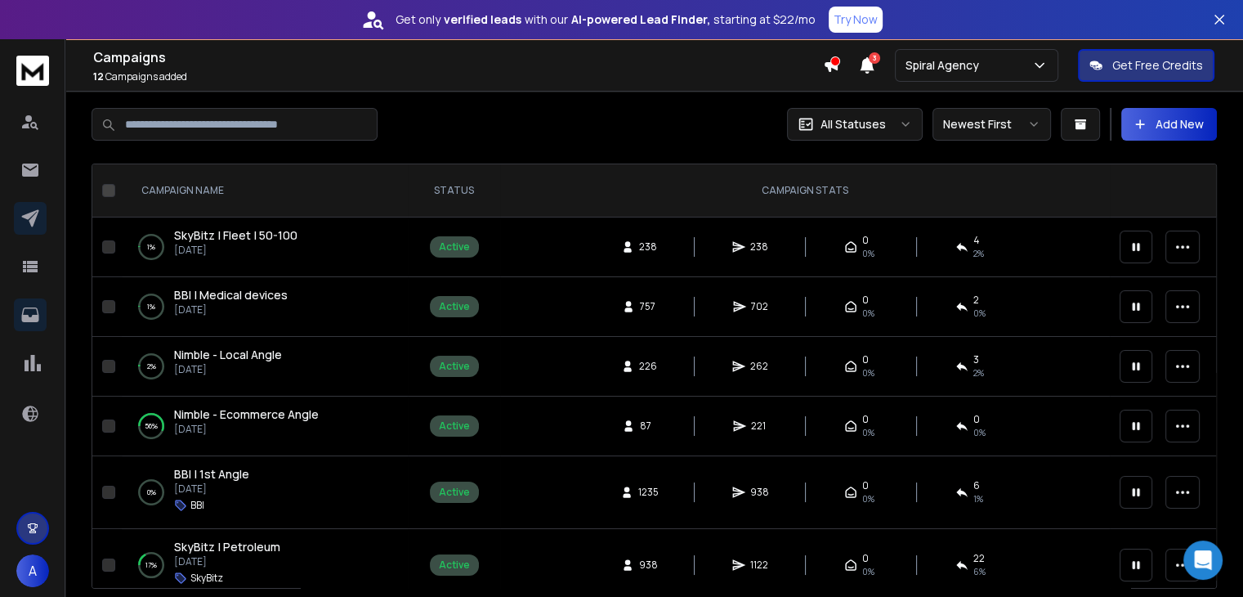
click at [29, 316] on icon at bounding box center [30, 315] width 20 height 20
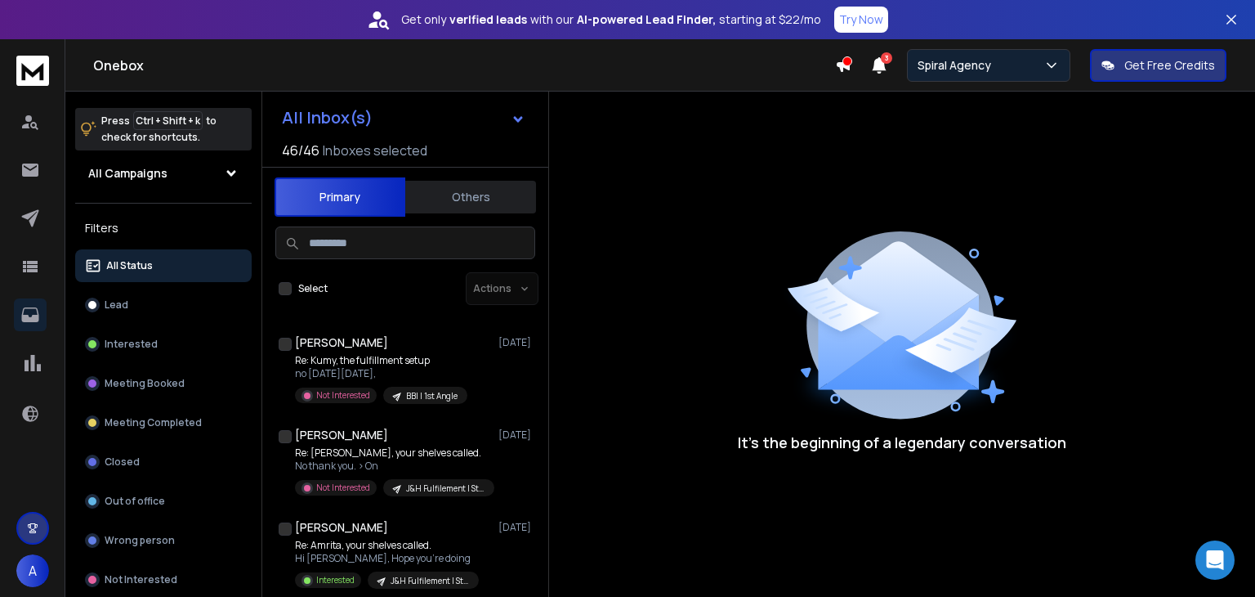
click at [988, 65] on p "Spiral Agency" at bounding box center [958, 65] width 80 height 16
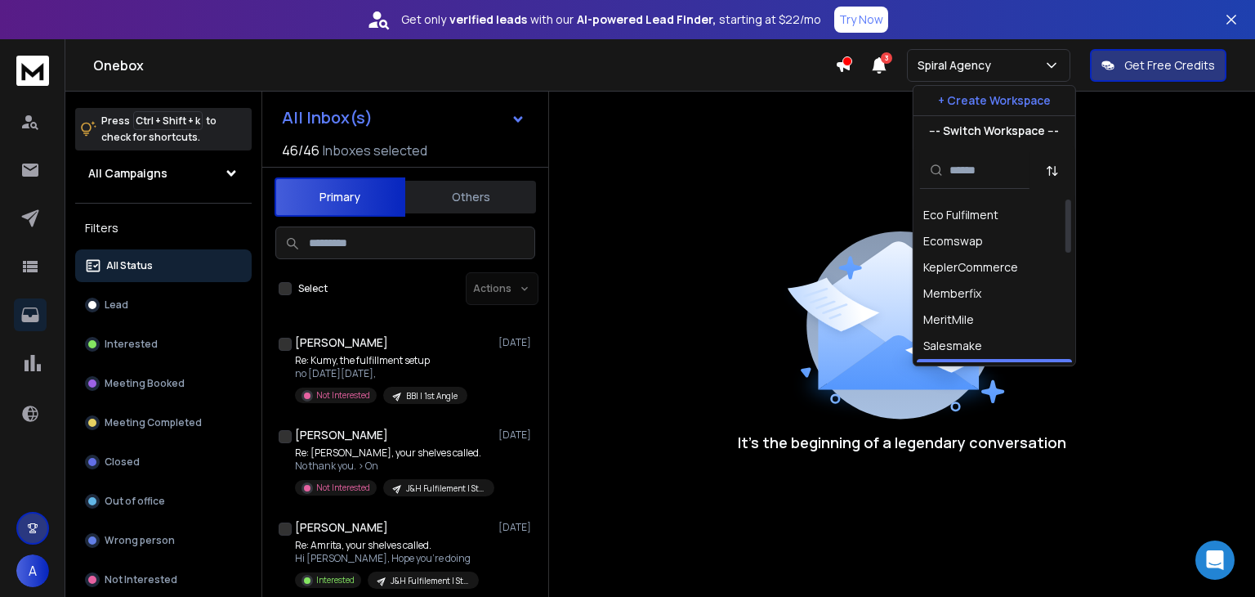
scroll to position [333, 0]
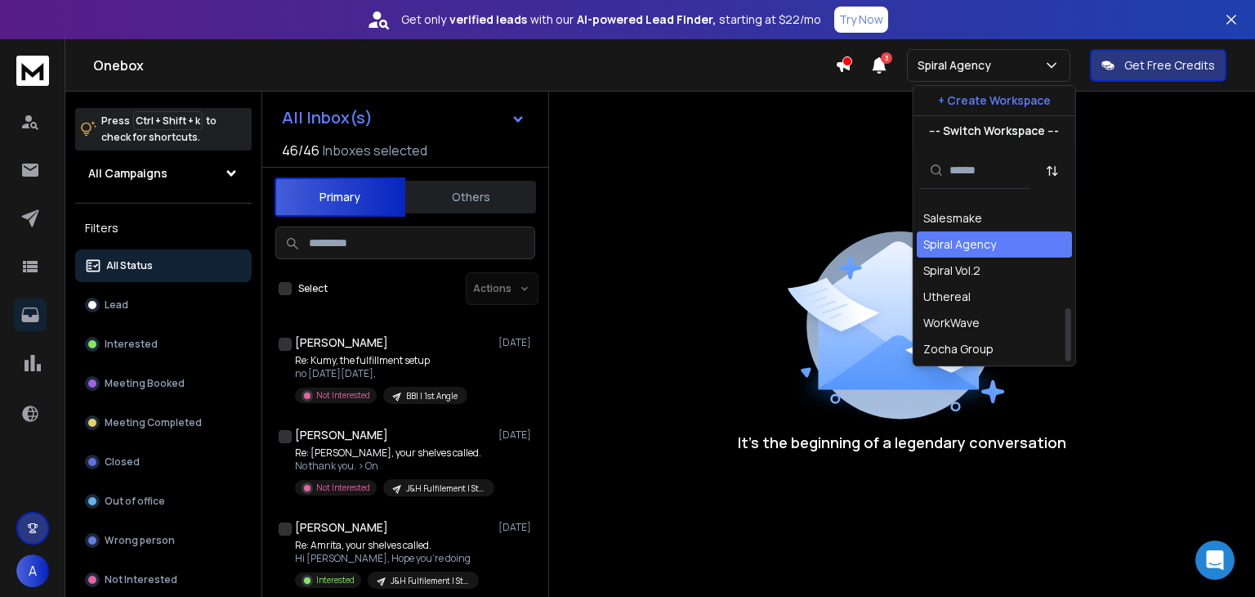
drag, startPoint x: 1066, startPoint y: 210, endPoint x: 1074, endPoint y: 333, distance: 122.8
click at [1071, 333] on div at bounding box center [1069, 334] width 6 height 53
click at [981, 266] on div "Spiral Vol.2" at bounding box center [994, 270] width 155 height 26
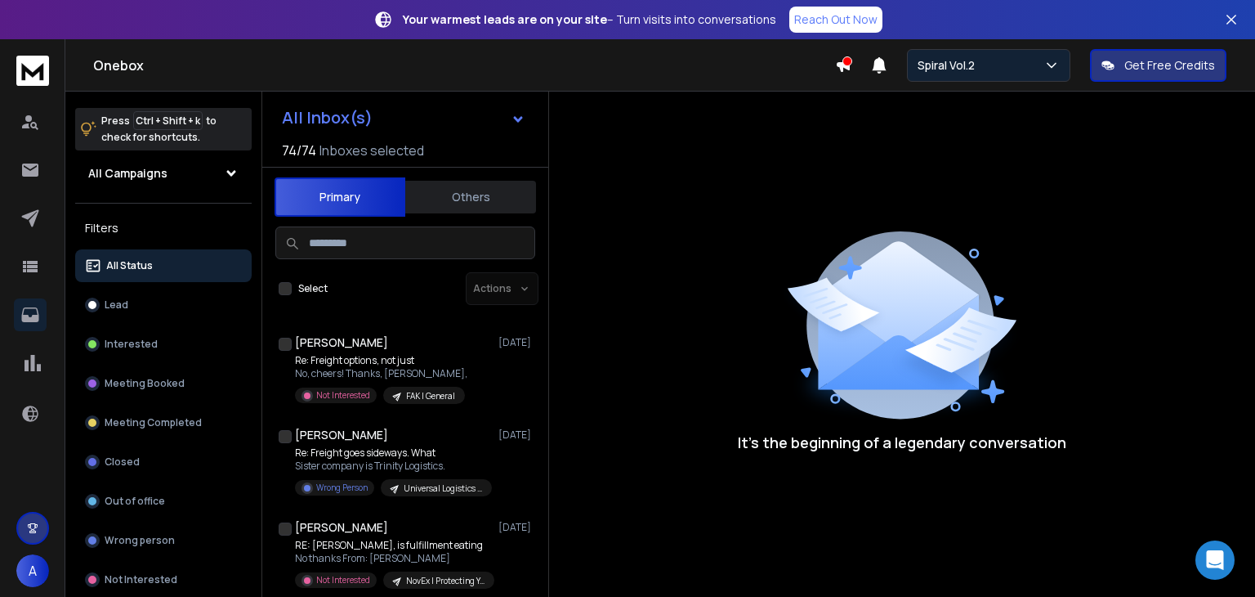
click at [992, 71] on div "Spiral Vol.2" at bounding box center [989, 65] width 142 height 16
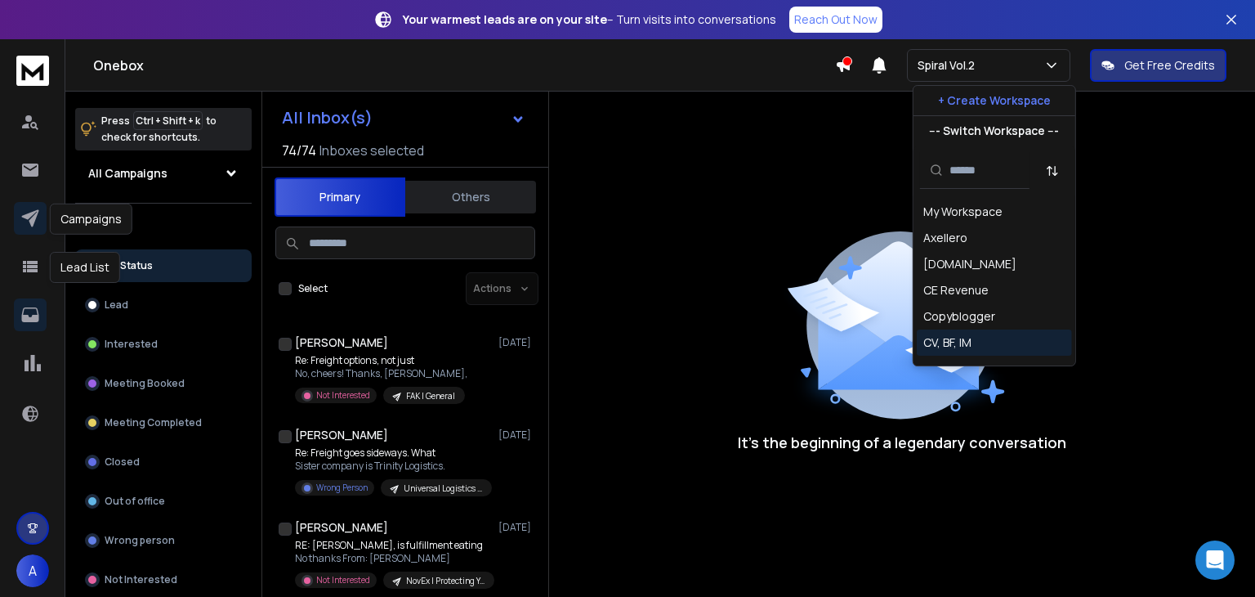
click at [20, 230] on link at bounding box center [30, 218] width 33 height 33
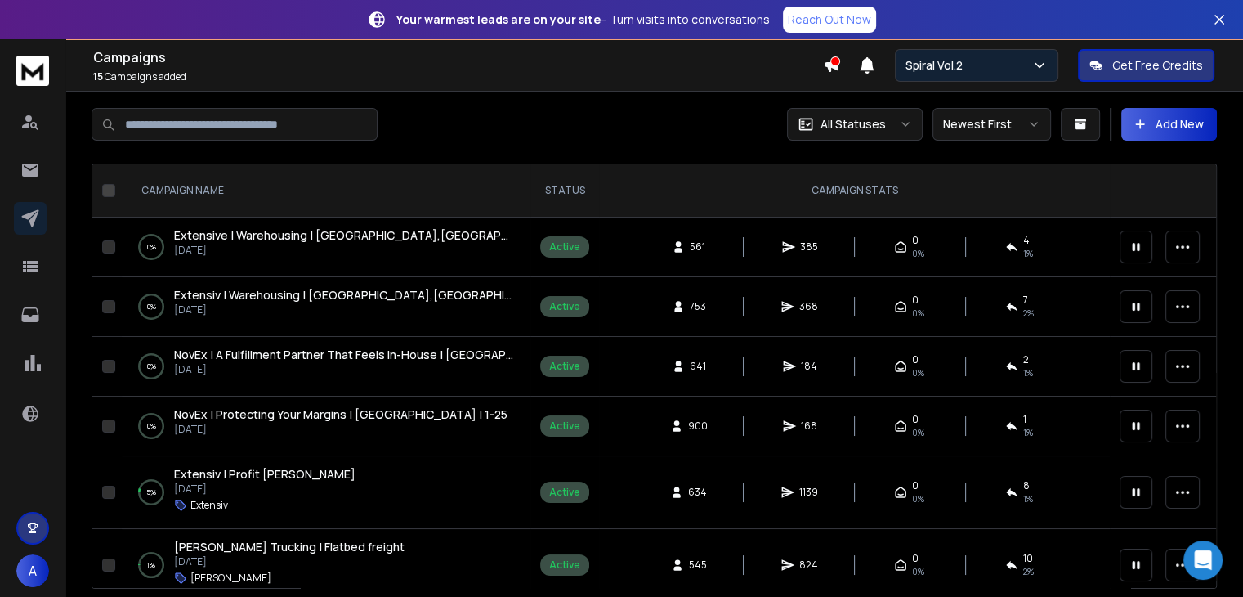
click at [954, 73] on p "Spiral Vol.2" at bounding box center [937, 65] width 64 height 16
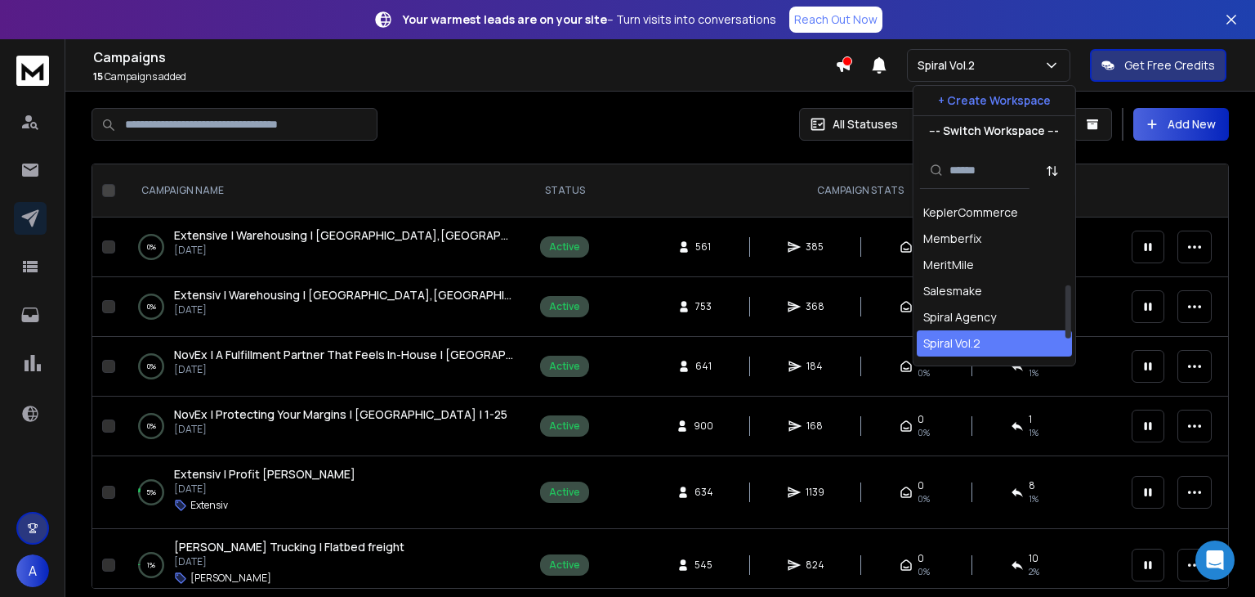
drag, startPoint x: 1069, startPoint y: 230, endPoint x: 1071, endPoint y: 315, distance: 84.2
click at [1071, 315] on div at bounding box center [1069, 311] width 6 height 53
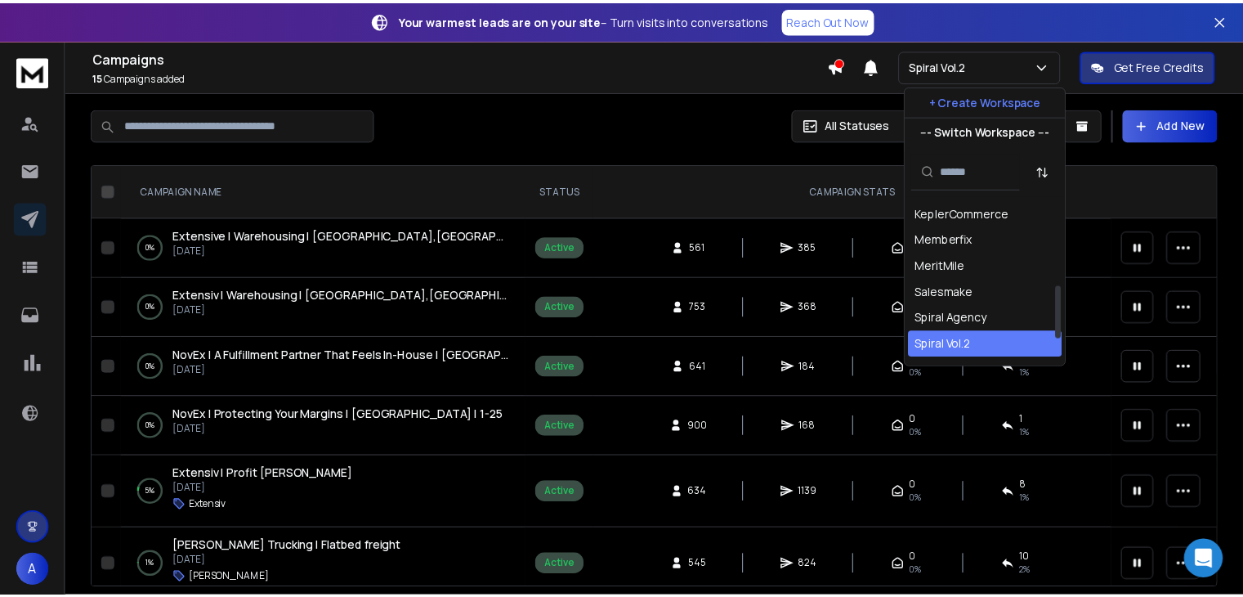
scroll to position [265, 0]
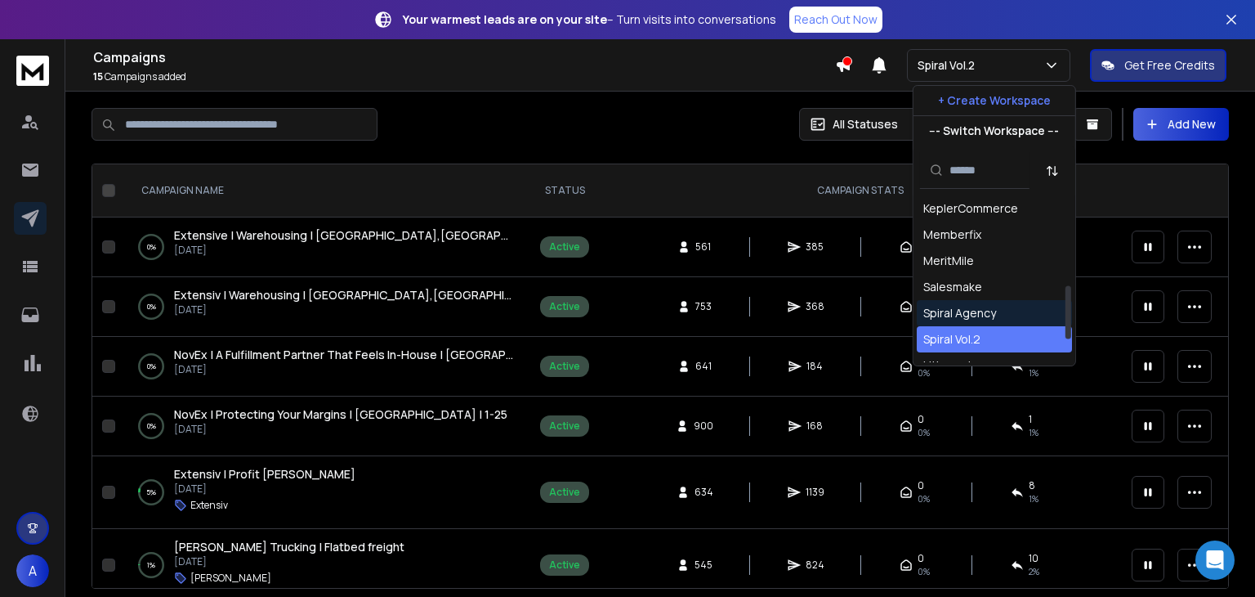
click at [1003, 315] on div "Spiral Agency" at bounding box center [994, 313] width 155 height 26
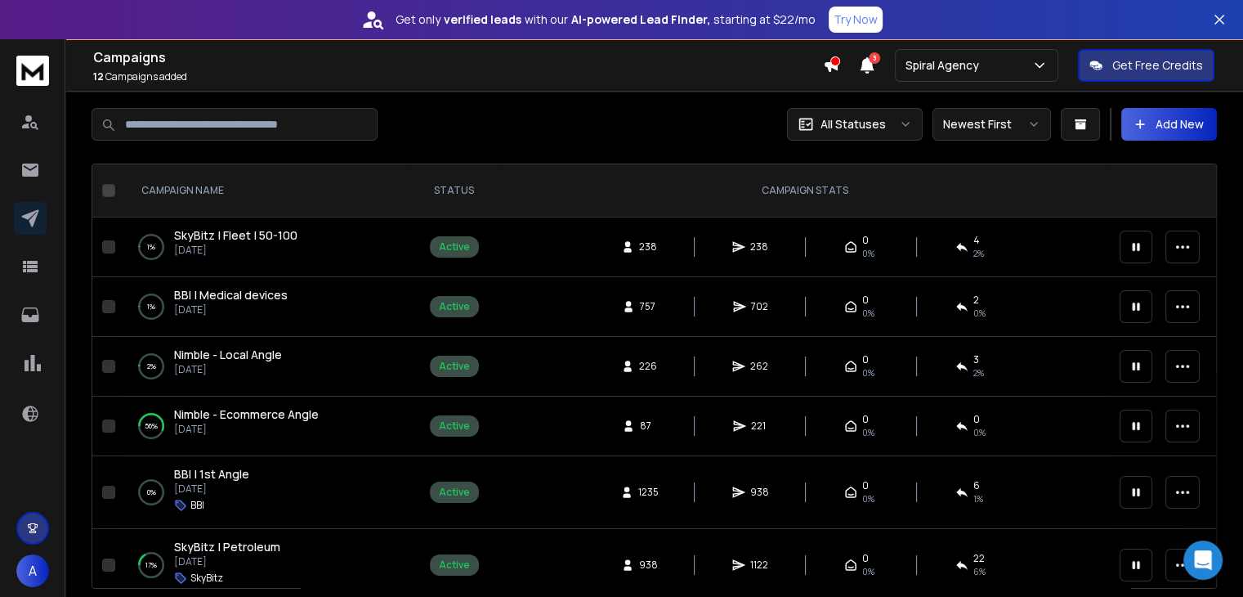
click at [260, 496] on div "0 % BBI | 1st Angle [DATE] BBI" at bounding box center [264, 492] width 253 height 52
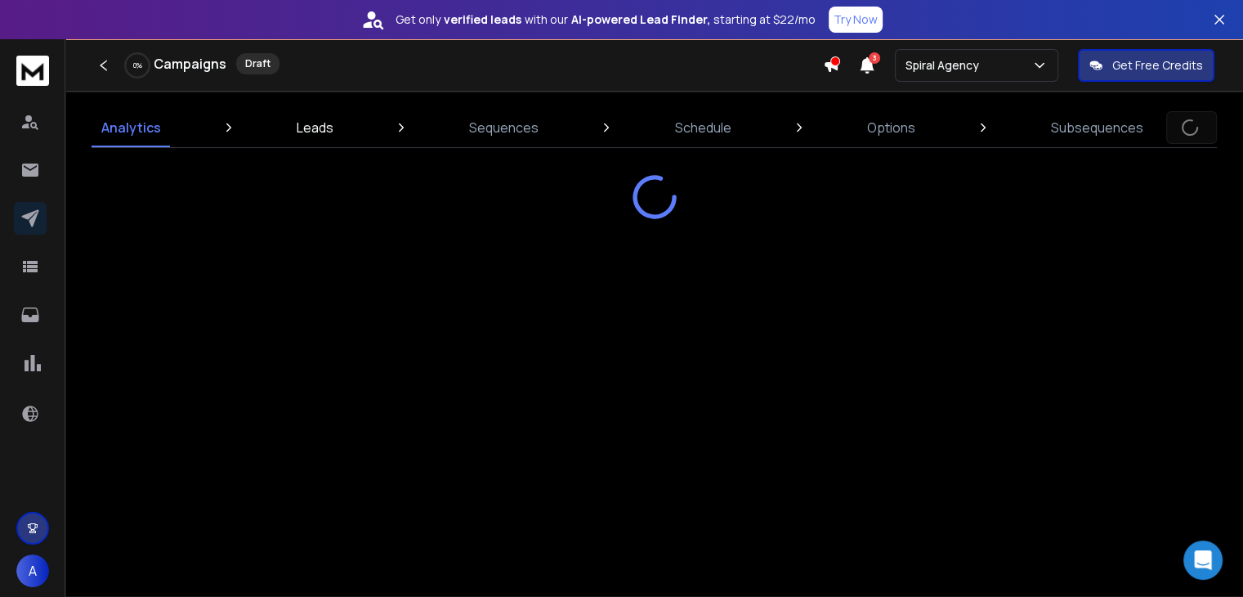
click at [328, 131] on div "Analytics Leads Sequences Schedule Options Subsequences" at bounding box center [654, 128] width 1125 height 40
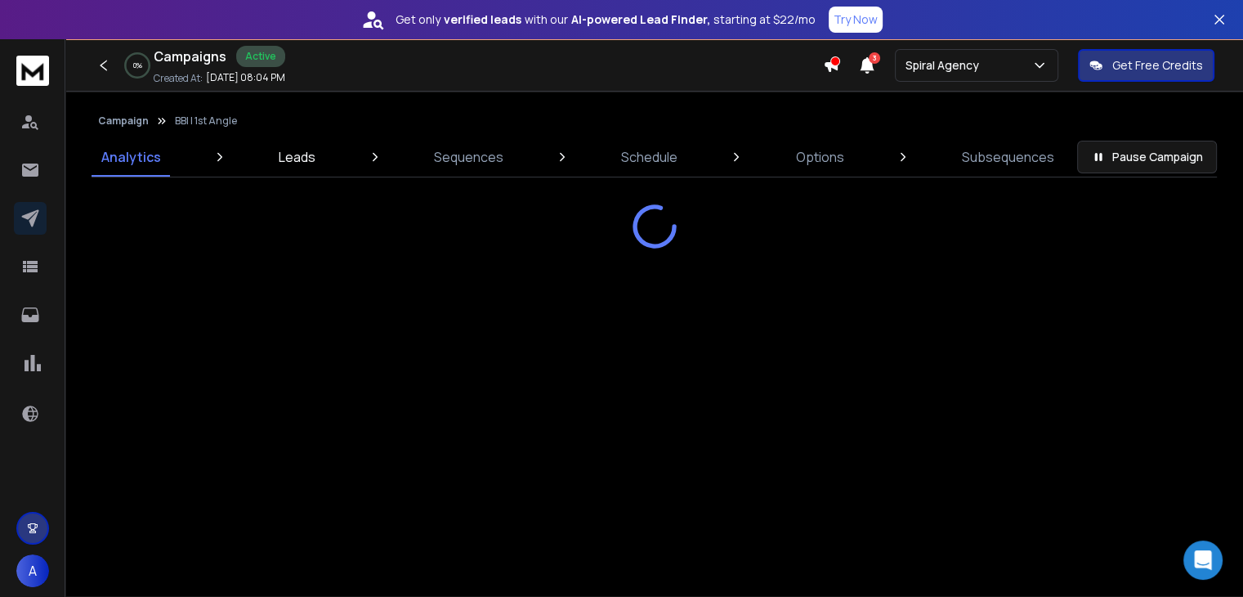
click at [305, 148] on p "Leads" at bounding box center [297, 157] width 37 height 20
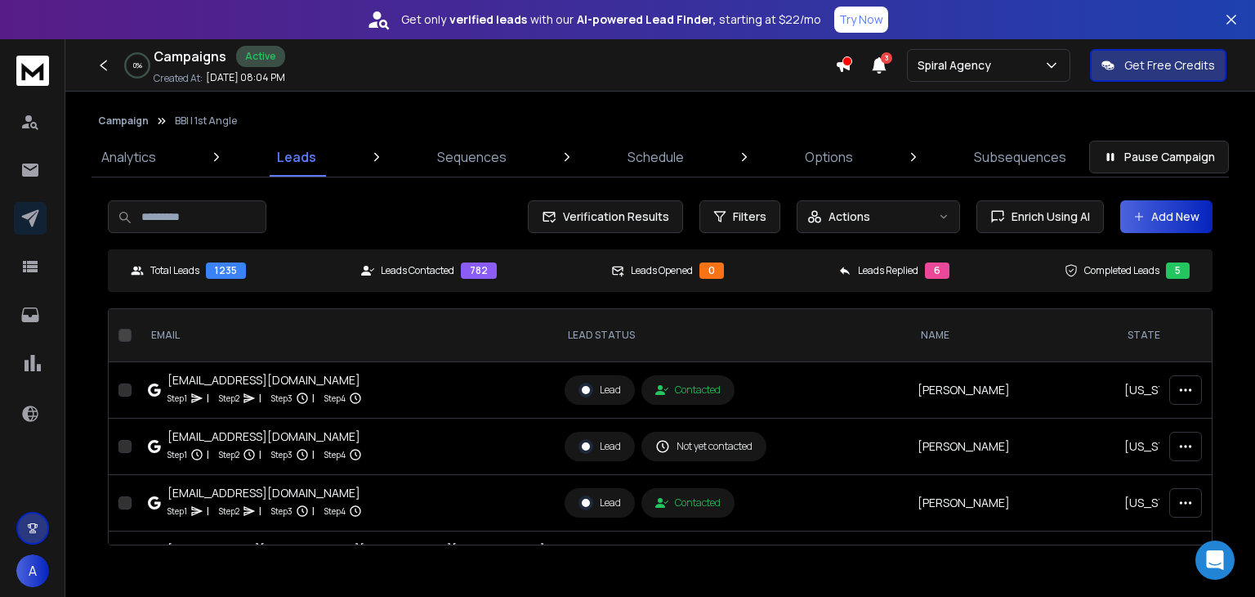
click at [1244, 392] on div "Campaign BBI | 1st Angle Analytics Leads Sequences Schedule Options Subsequence…" at bounding box center [660, 322] width 1190 height 460
click at [122, 334] on button "Select this Page" at bounding box center [124, 334] width 13 height 13
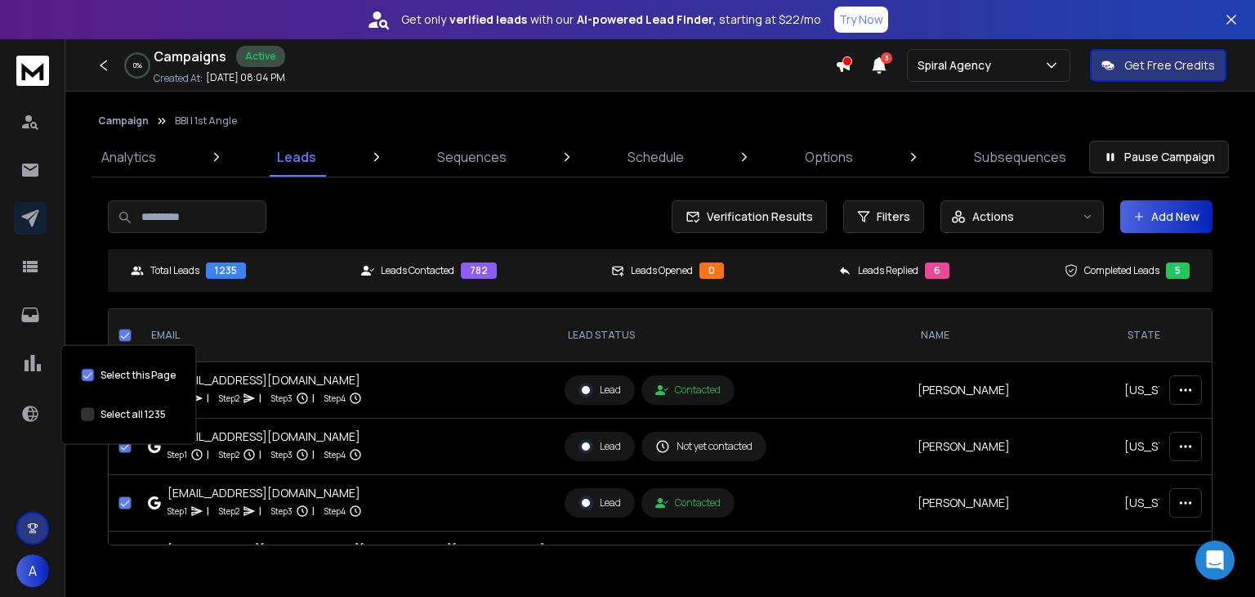
click at [123, 416] on label "Select all 1235" at bounding box center [133, 414] width 65 height 13
click at [85, 416] on button "Select this Page" at bounding box center [87, 414] width 13 height 13
click at [1226, 278] on div "Verification Results Filters Actions Add New Total Leads 1235 Leads Contacted 7…" at bounding box center [660, 365] width 1137 height 342
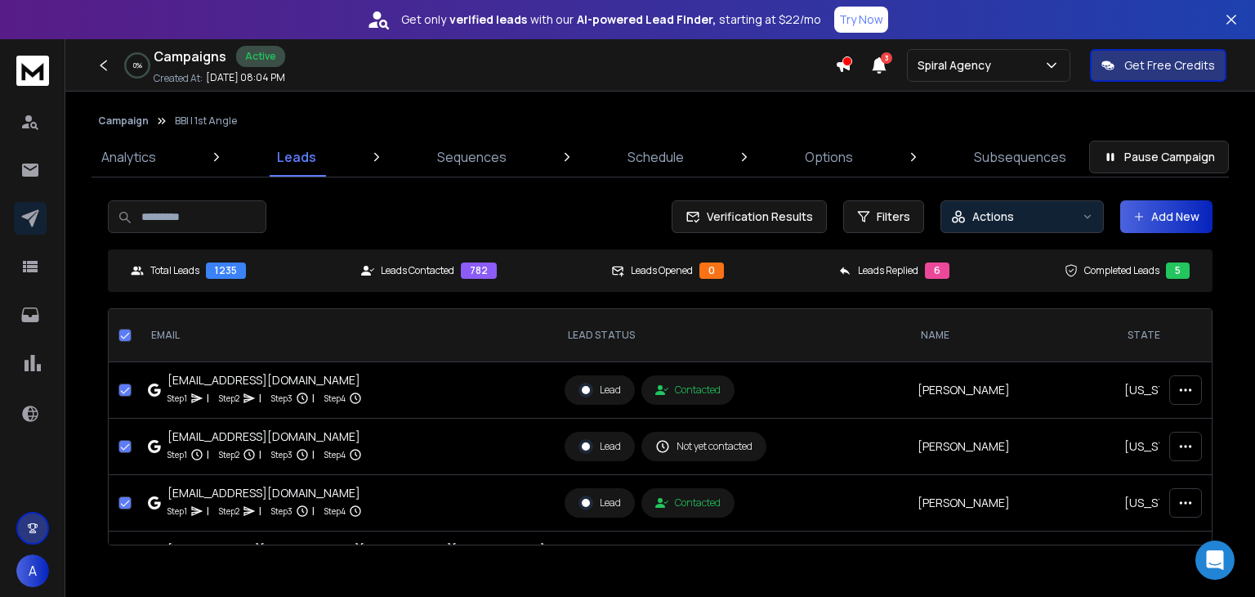
click at [1027, 214] on div "Actions" at bounding box center [1013, 216] width 124 height 16
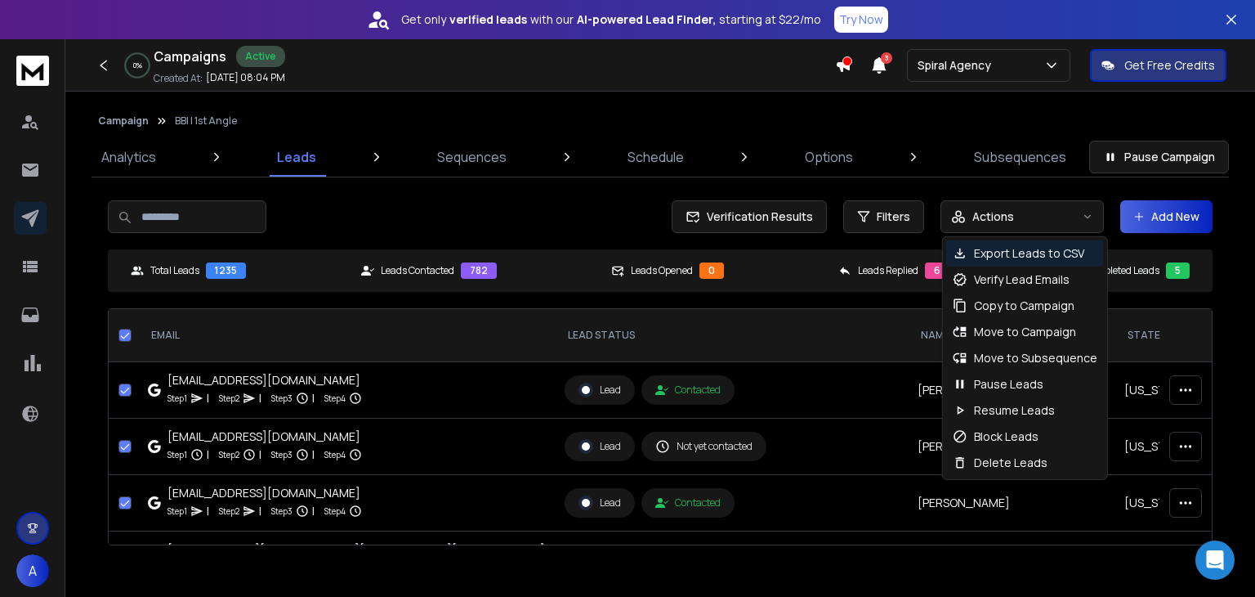
click at [1026, 255] on p "Export Leads to CSV" at bounding box center [1029, 253] width 110 height 16
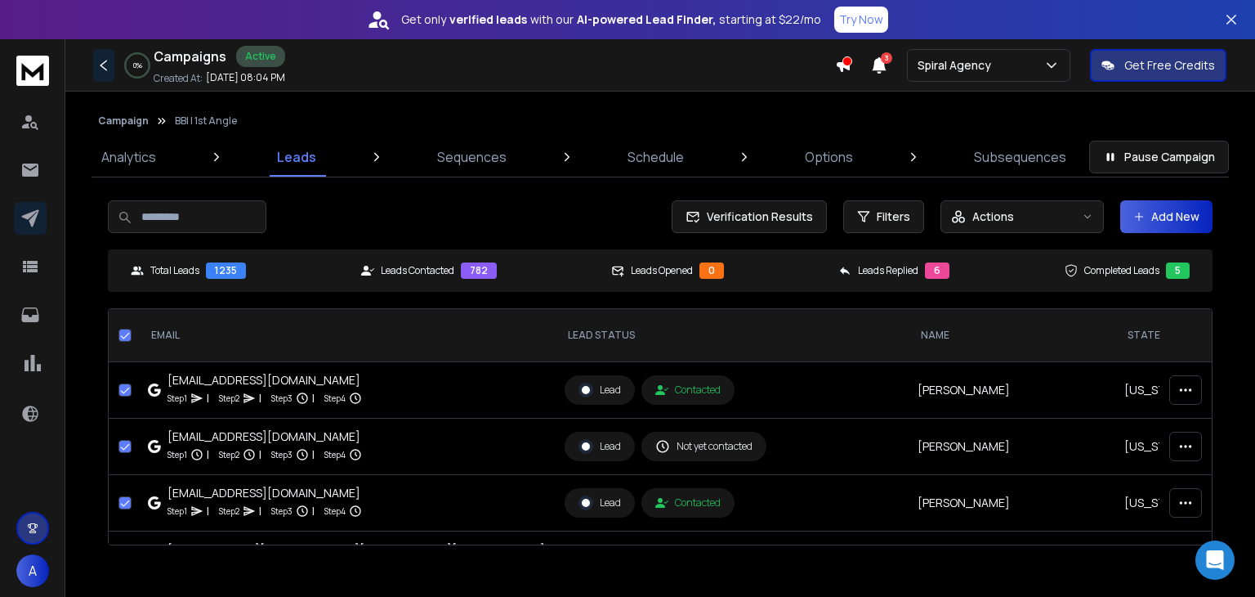
click at [105, 74] on button at bounding box center [103, 65] width 21 height 33
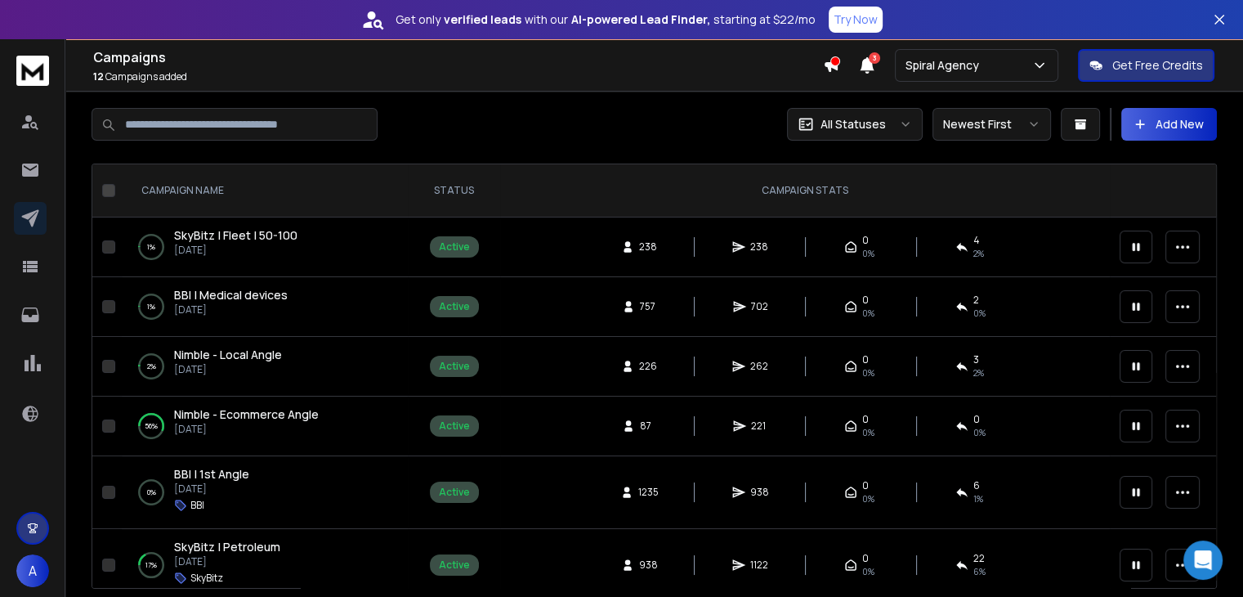
click at [278, 298] on span "BBI | Medical devices" at bounding box center [231, 295] width 114 height 16
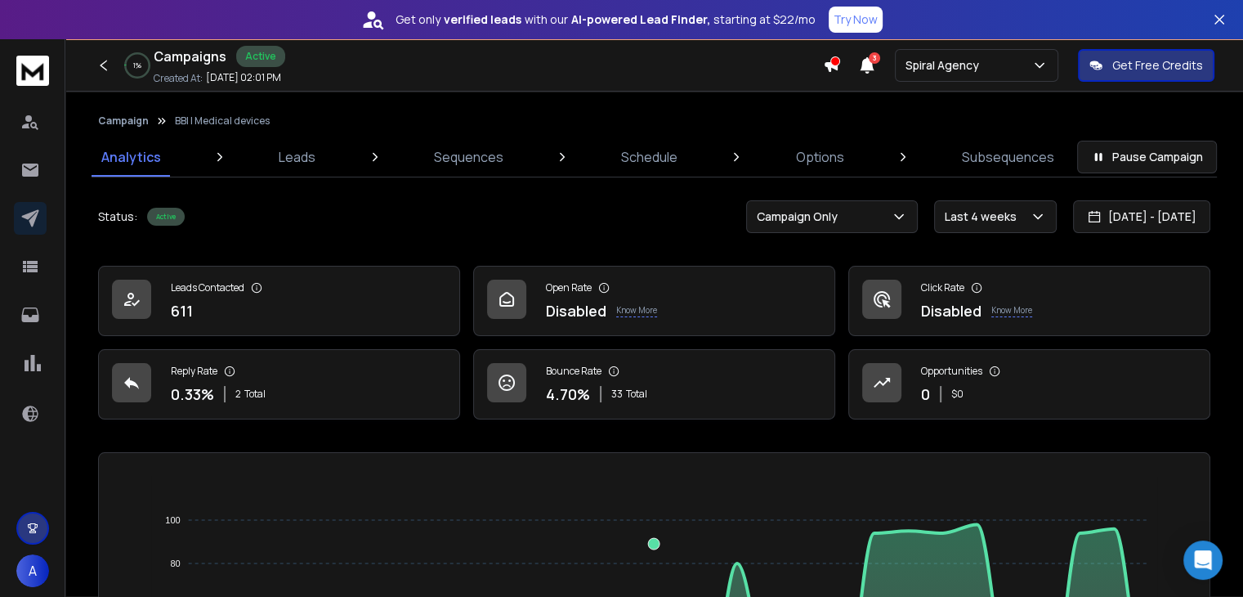
click at [534, 230] on div "Status: Active Pause Campaign Campaign Only Last 4 weeks [DATE] - [DATE]" at bounding box center [654, 216] width 1112 height 33
click at [477, 231] on div "Status: Active Pause Campaign Campaign Only Last 4 weeks [DATE] - [DATE]" at bounding box center [654, 216] width 1112 height 33
click at [322, 160] on link "Leads" at bounding box center [297, 156] width 56 height 39
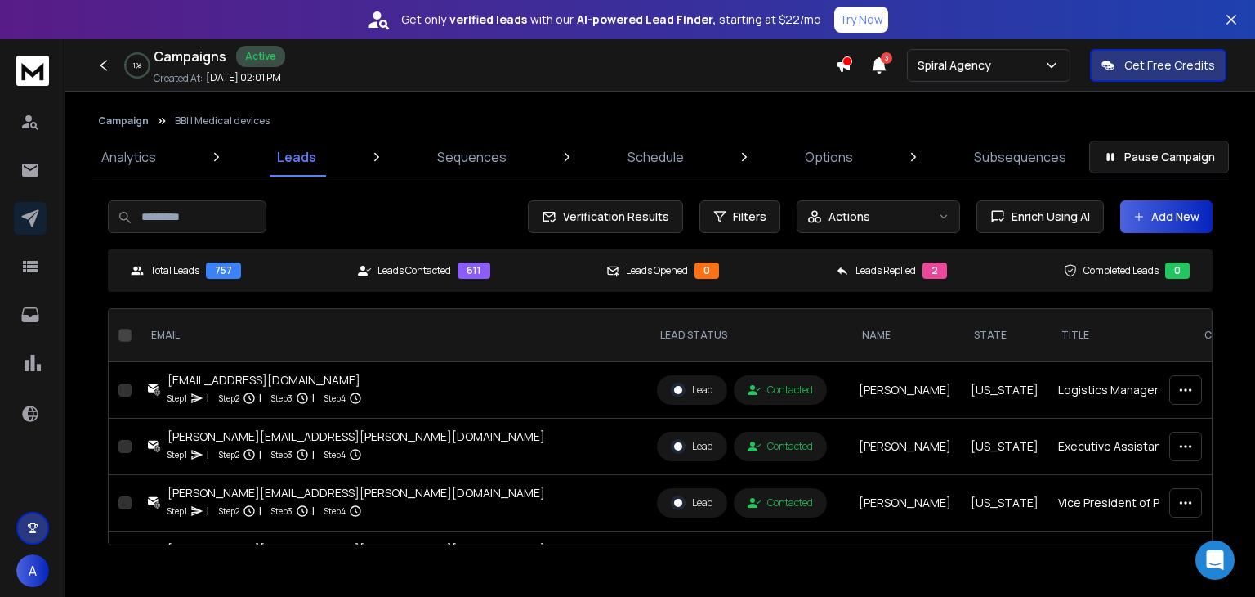
click at [445, 126] on div "Campaign BBI | Medical devices" at bounding box center [660, 120] width 1124 height 13
click at [120, 337] on button "Select this Page" at bounding box center [124, 334] width 13 height 13
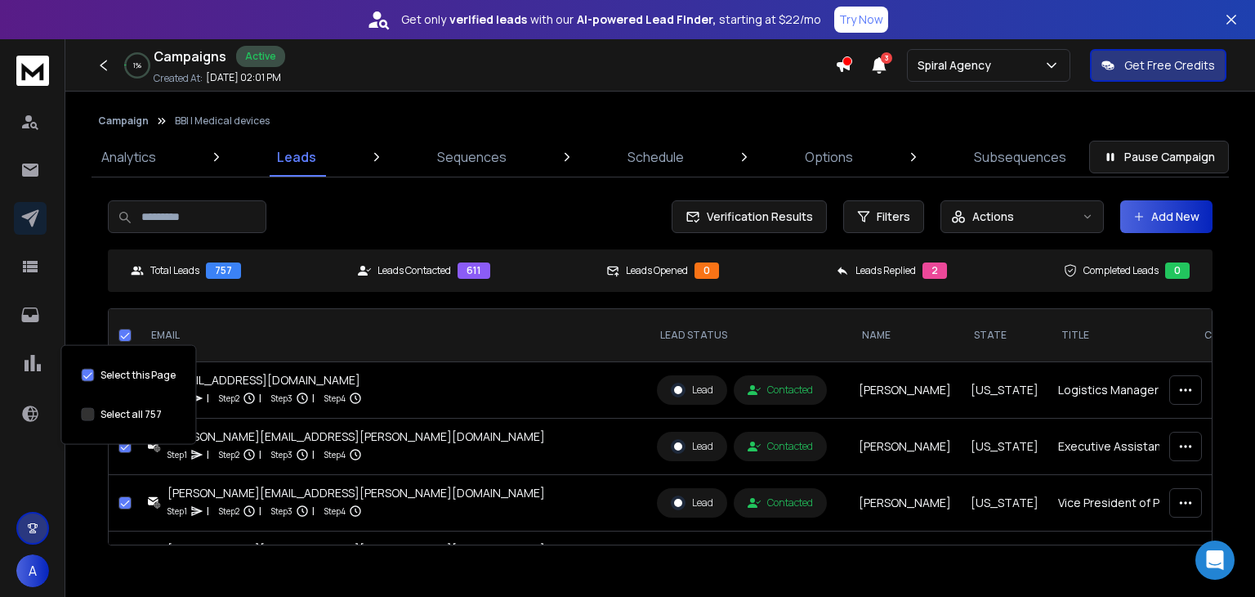
click at [125, 422] on div "Select all 757" at bounding box center [128, 414] width 95 height 33
click at [84, 413] on button "Select this Page" at bounding box center [87, 414] width 13 height 13
click at [445, 213] on div "Verification Results Filters Actions Add New" at bounding box center [660, 216] width 1105 height 33
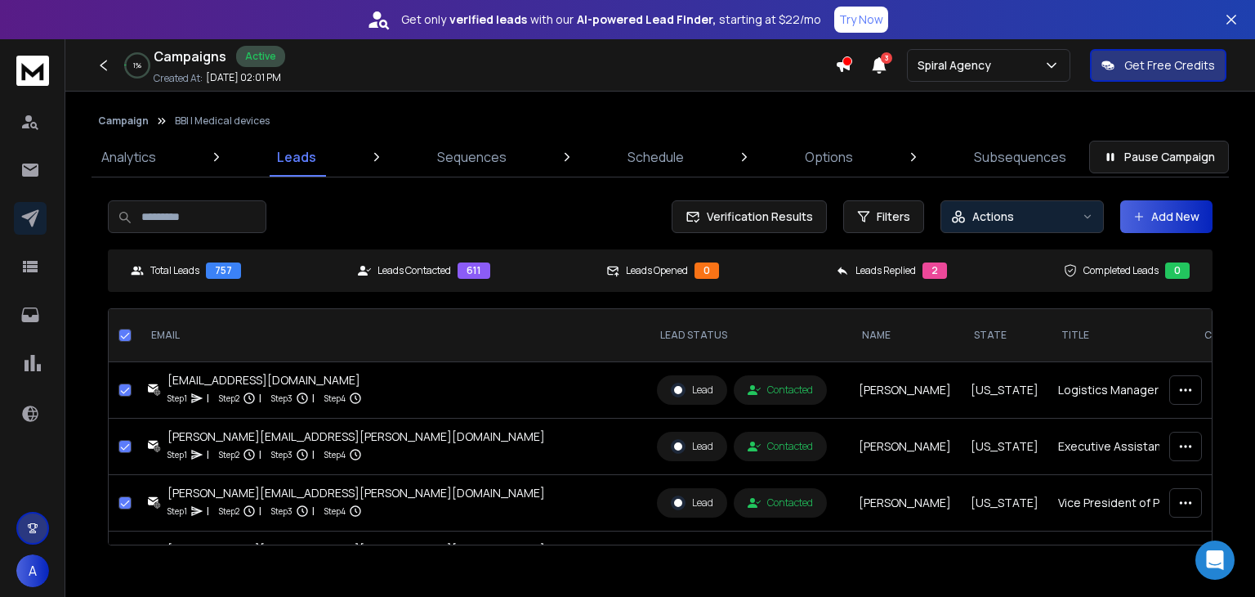
click at [1019, 211] on div "Actions" at bounding box center [1013, 216] width 124 height 16
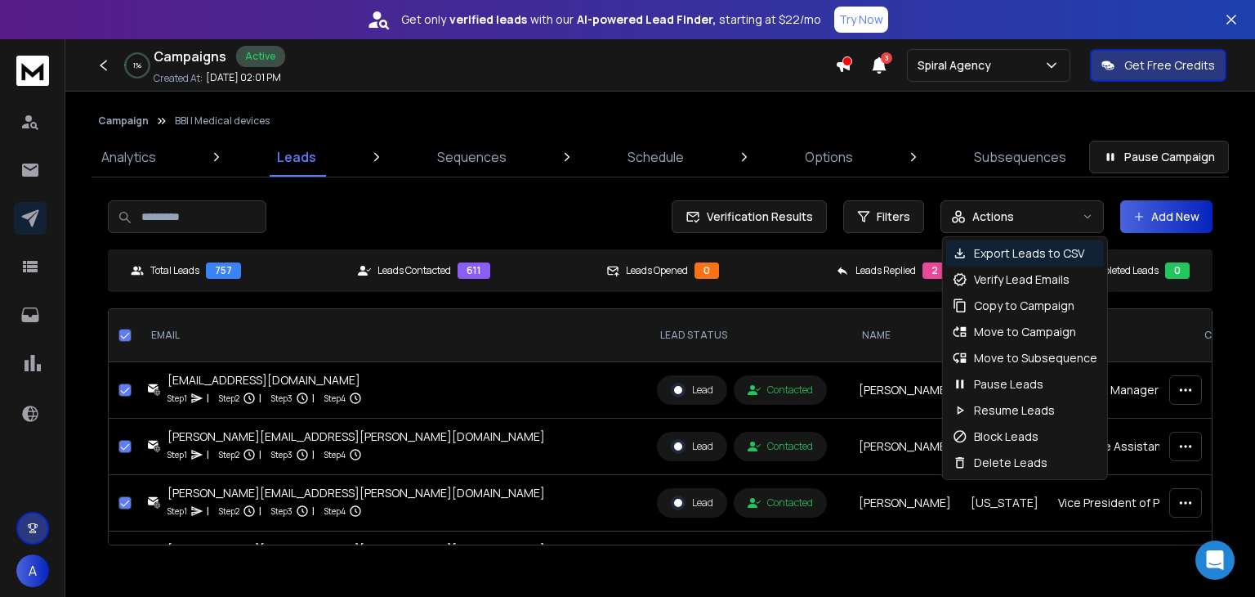
click at [1030, 248] on p "Export Leads to CSV" at bounding box center [1029, 253] width 110 height 16
